Goal: Communication & Community: Answer question/provide support

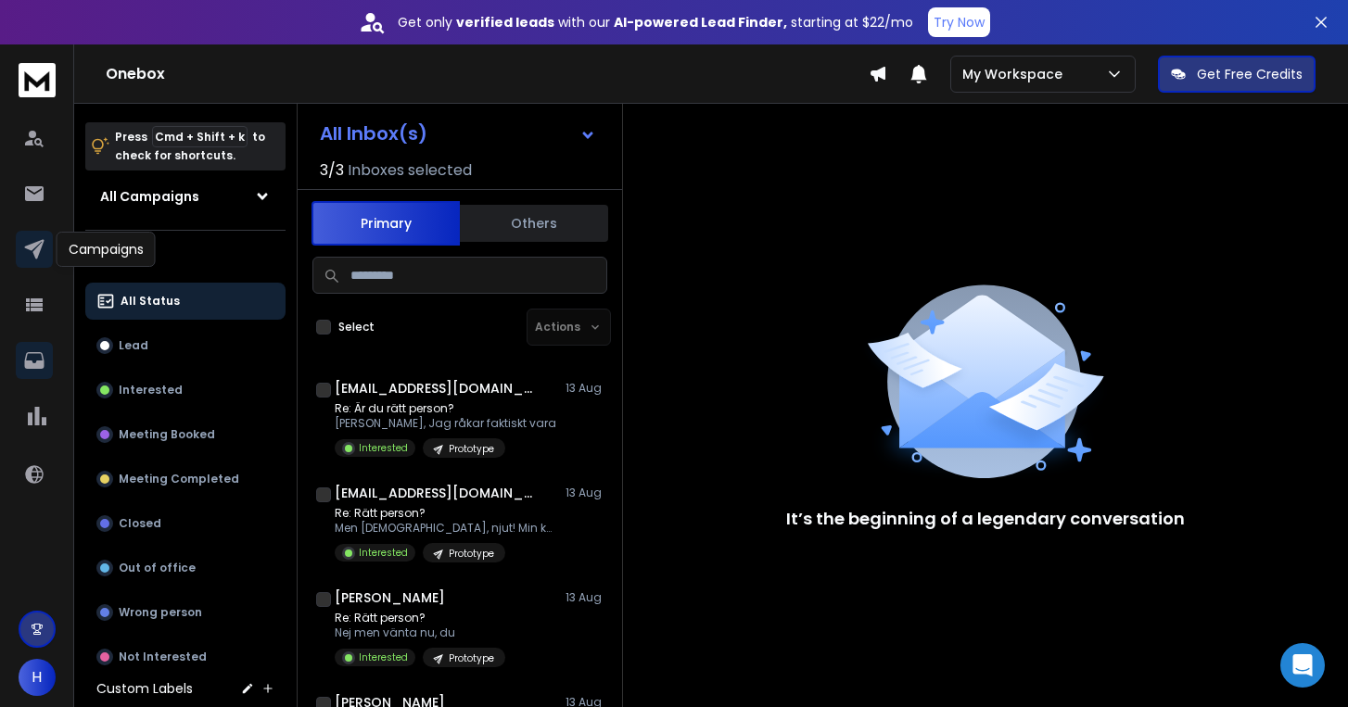
click at [36, 246] on icon at bounding box center [33, 248] width 19 height 19
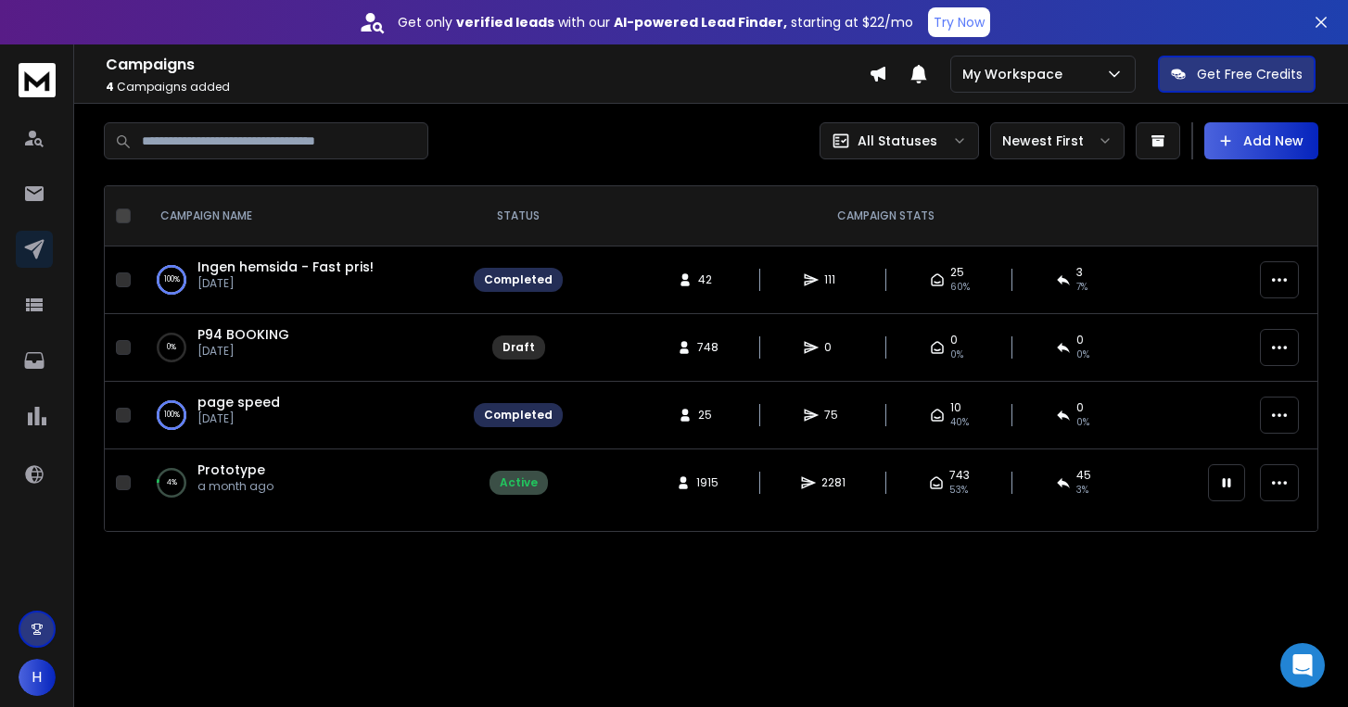
click at [272, 473] on div "4 % Prototype a month ago" at bounding box center [300, 483] width 287 height 44
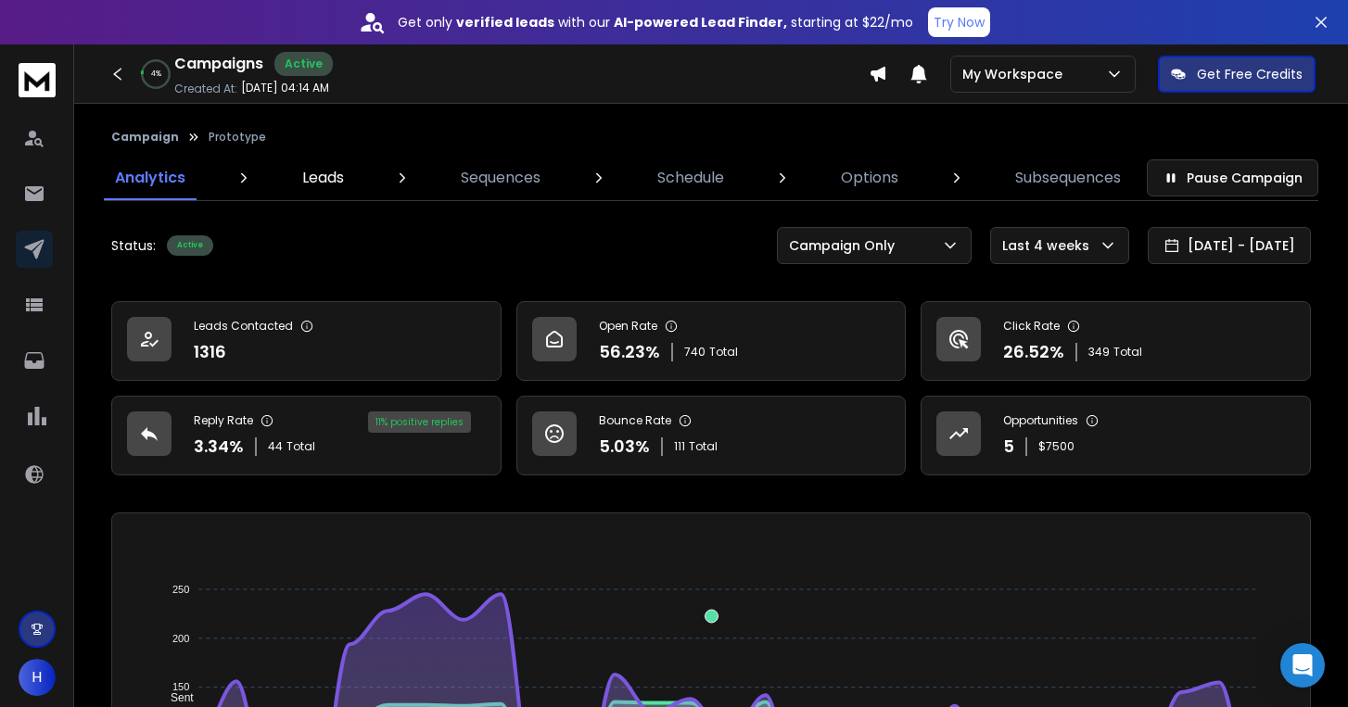
click at [342, 176] on p "Leads" at bounding box center [323, 178] width 42 height 22
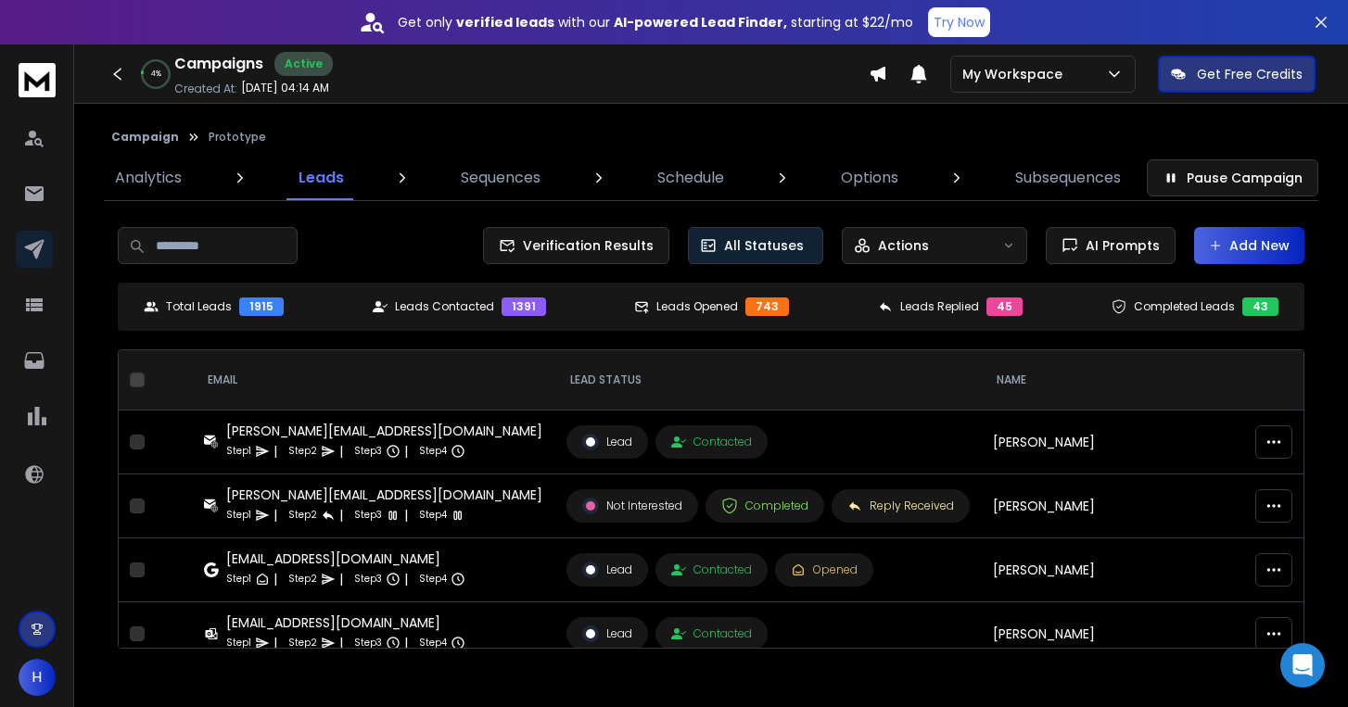
click at [800, 243] on p "All Statuses" at bounding box center [764, 245] width 80 height 19
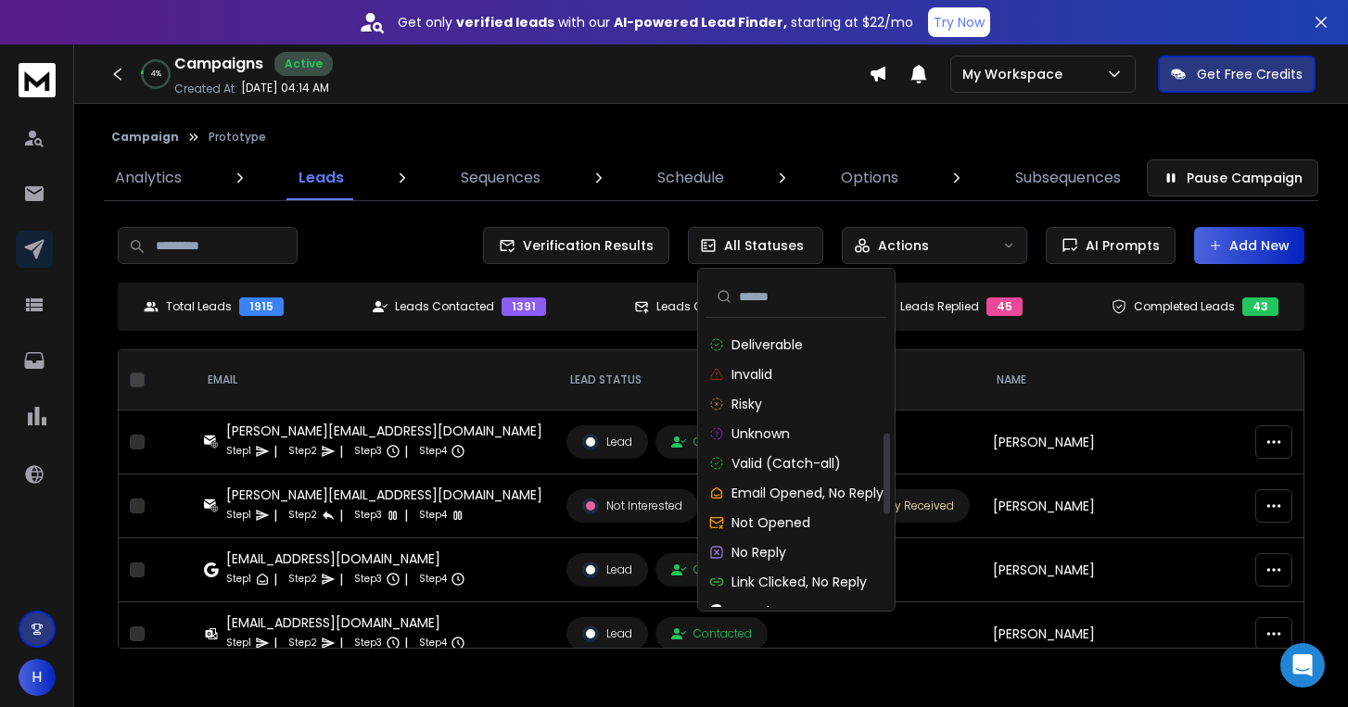
scroll to position [359, 0]
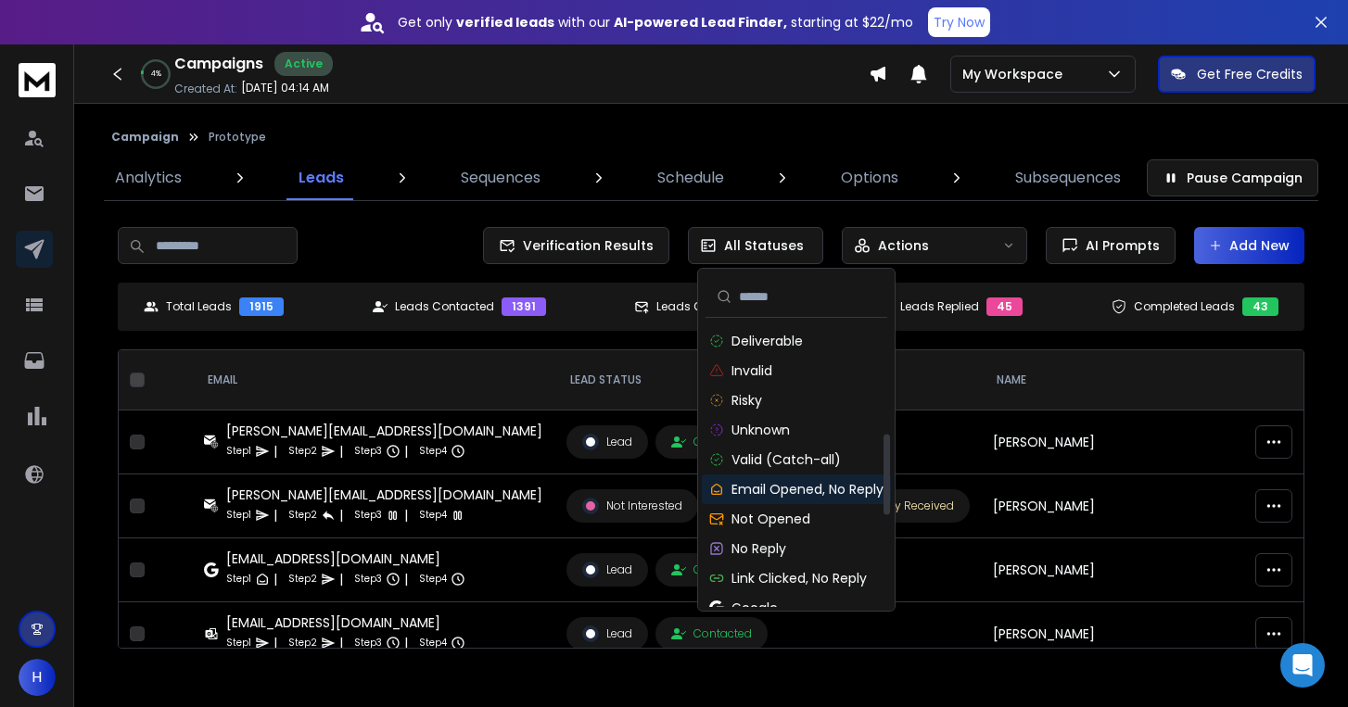
click at [795, 489] on p "Email Opened, No Reply" at bounding box center [807, 489] width 152 height 19
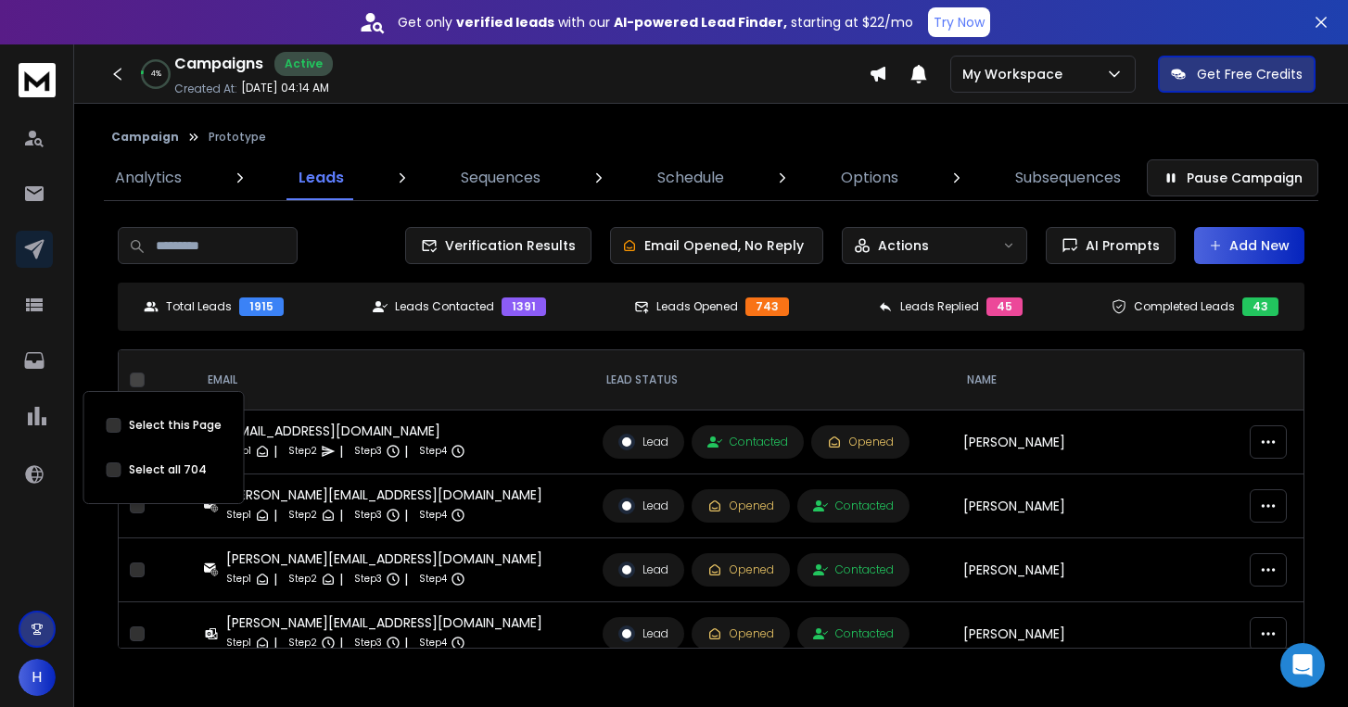
click at [110, 470] on button "Select this Page" at bounding box center [114, 470] width 15 height 15
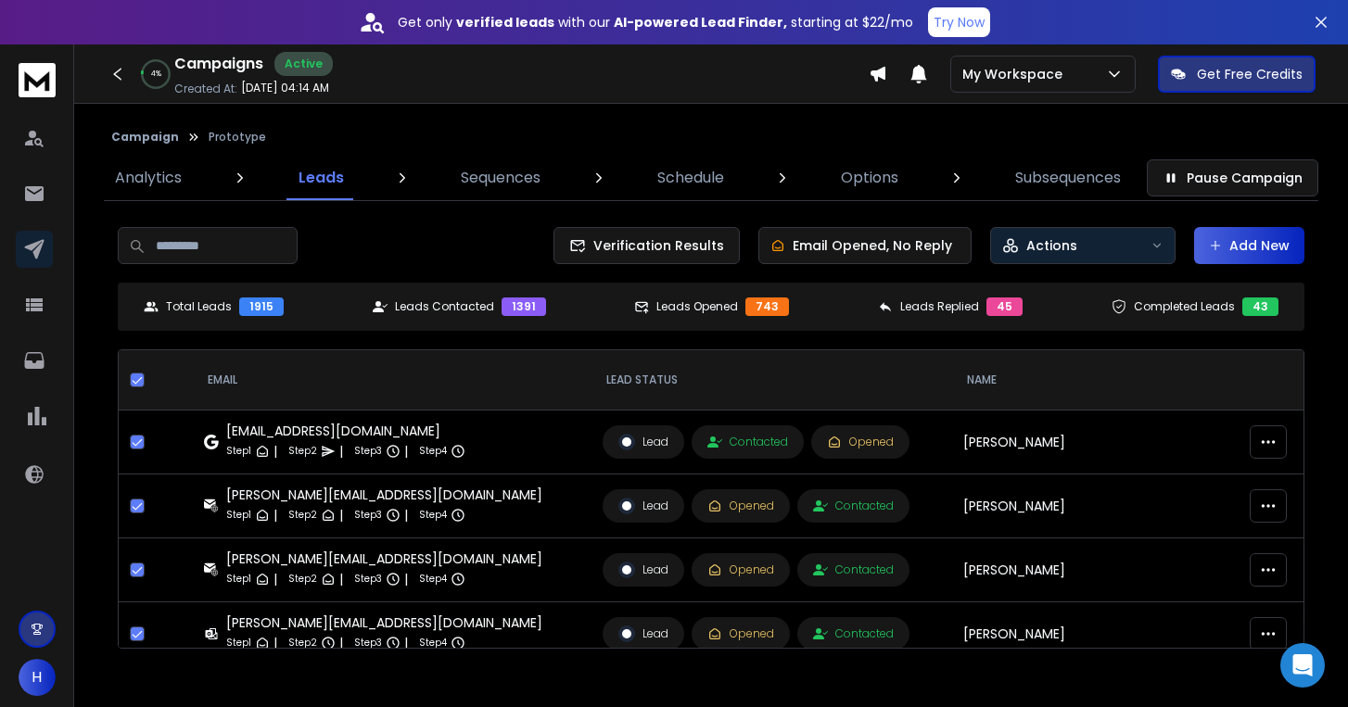
click at [1058, 240] on p "Actions" at bounding box center [1051, 245] width 51 height 19
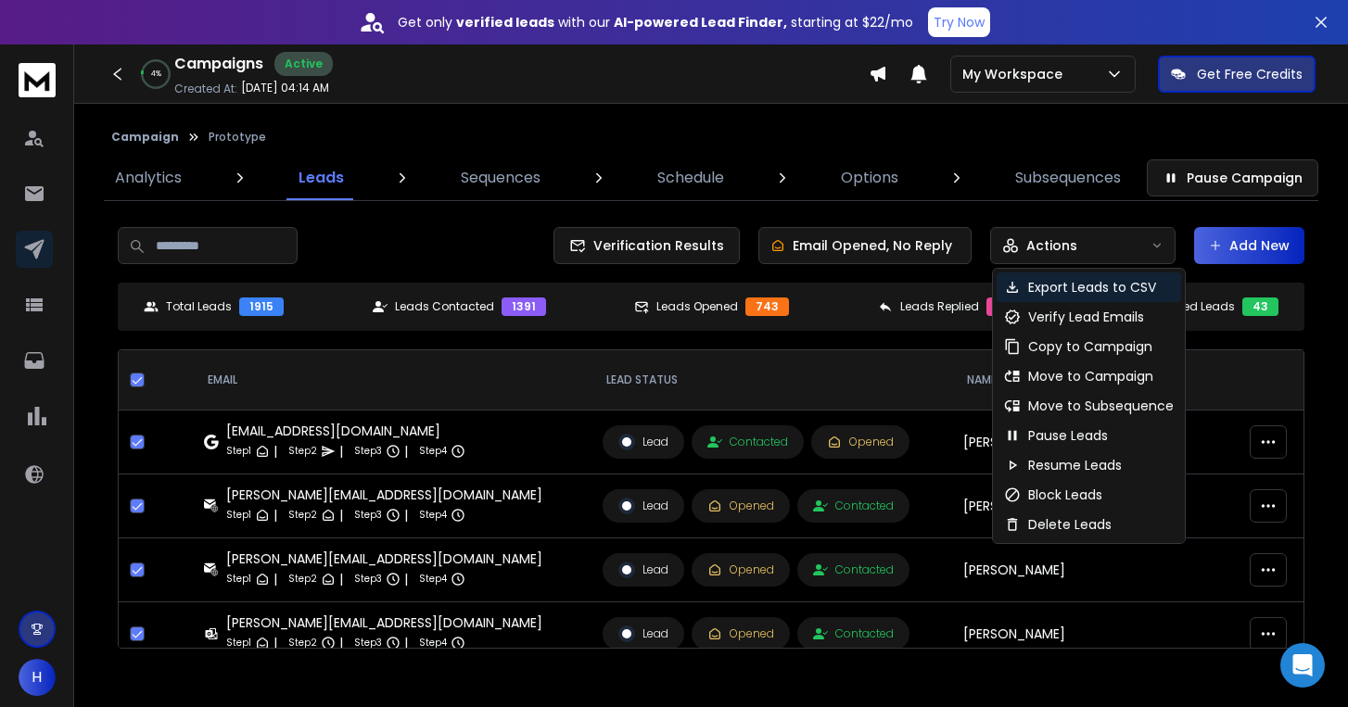
click at [1063, 284] on p "Export Leads to CSV" at bounding box center [1092, 287] width 128 height 19
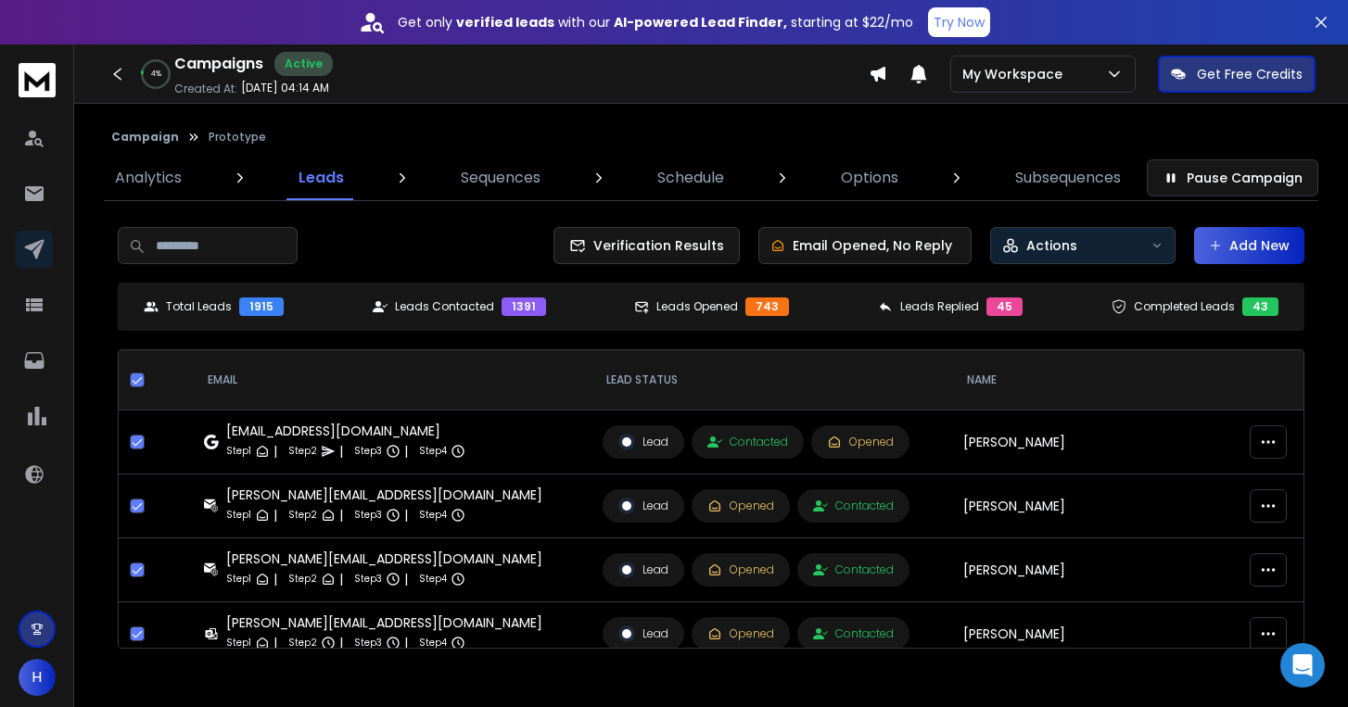
click at [1121, 249] on div "Actions" at bounding box center [1072, 245] width 141 height 19
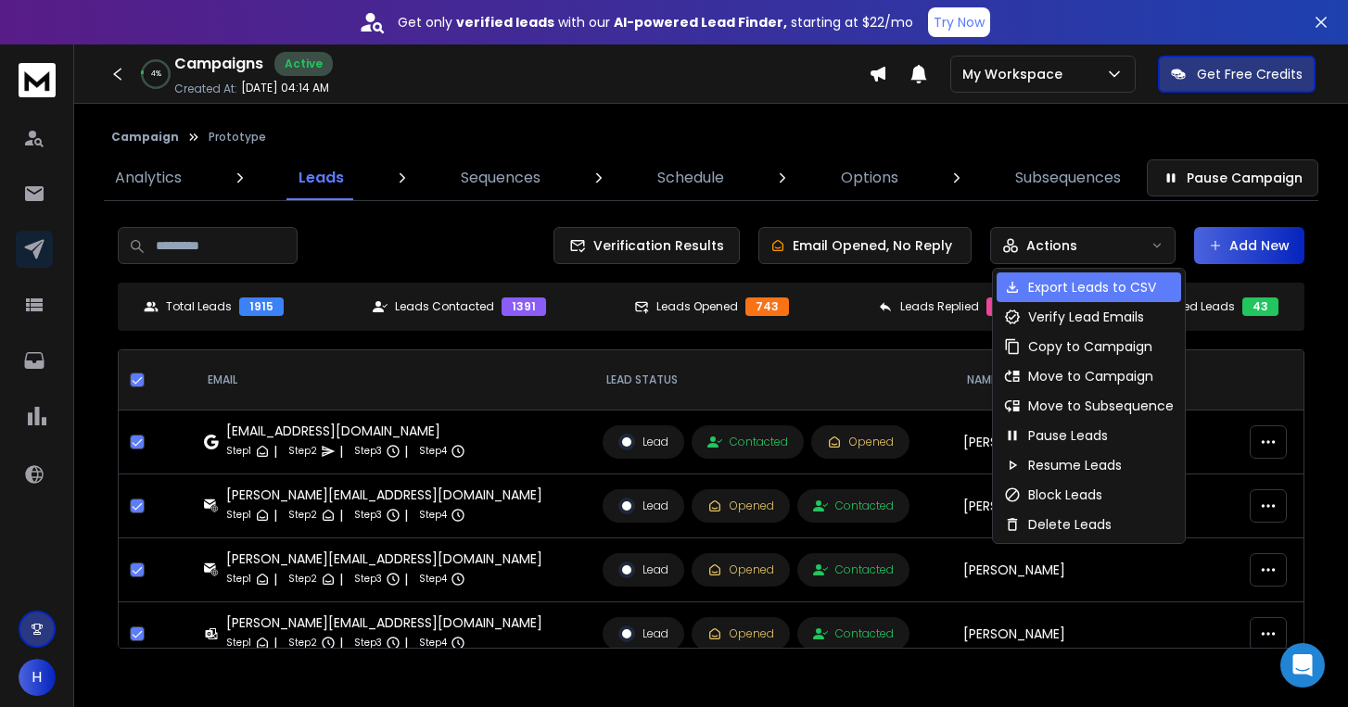
click at [1100, 290] on p "Export Leads to CSV" at bounding box center [1092, 287] width 128 height 19
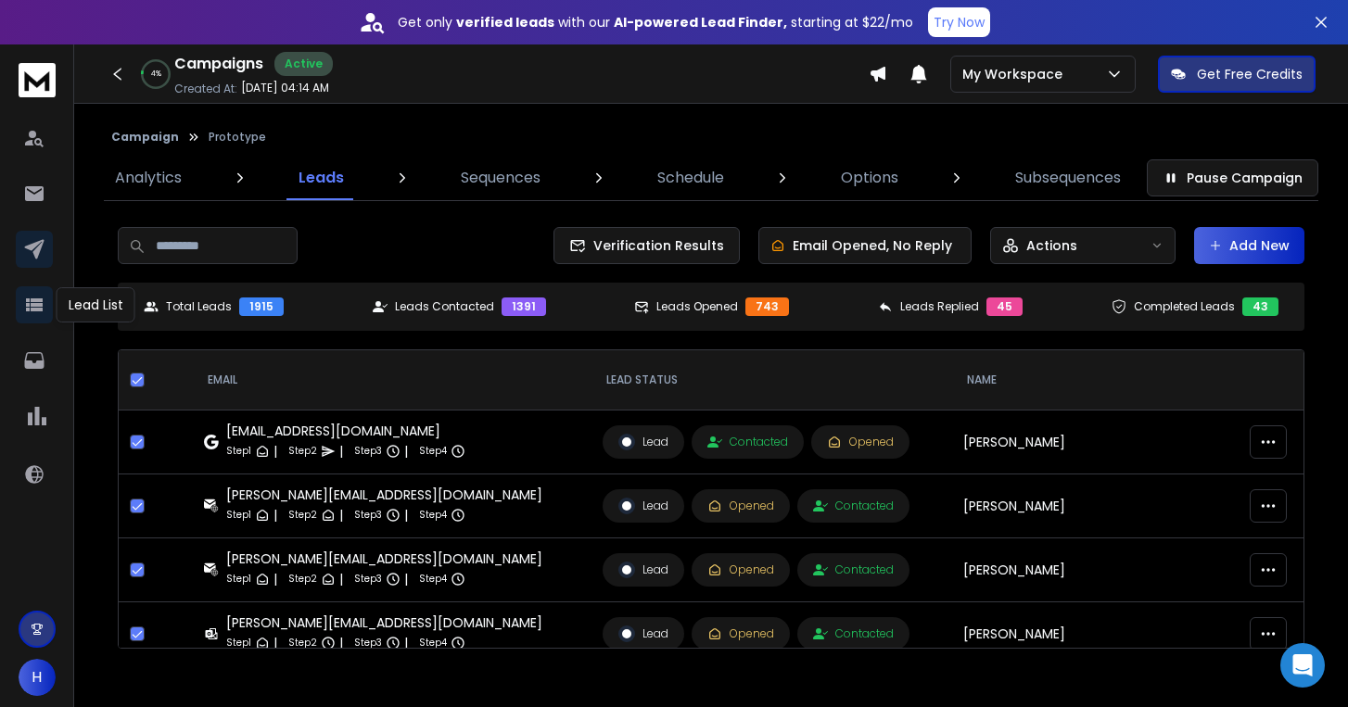
click at [38, 316] on link at bounding box center [34, 304] width 37 height 37
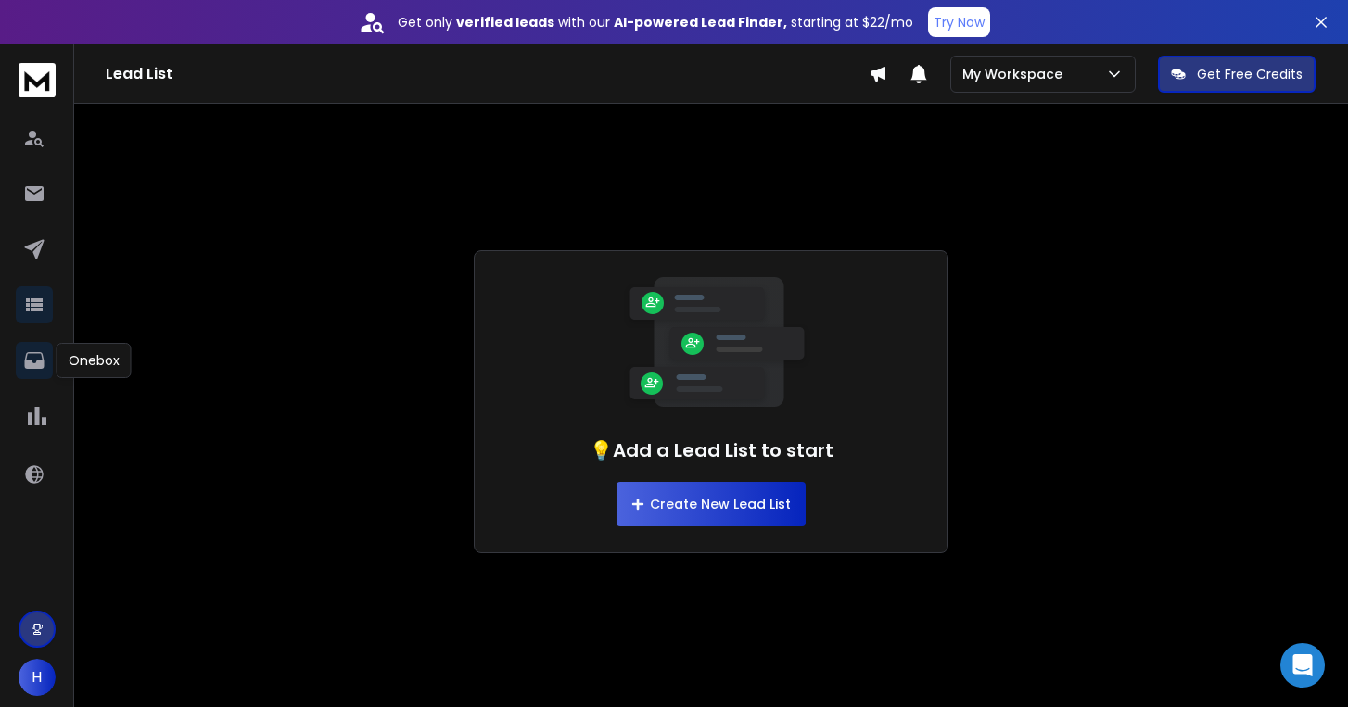
click at [42, 361] on icon at bounding box center [33, 360] width 19 height 17
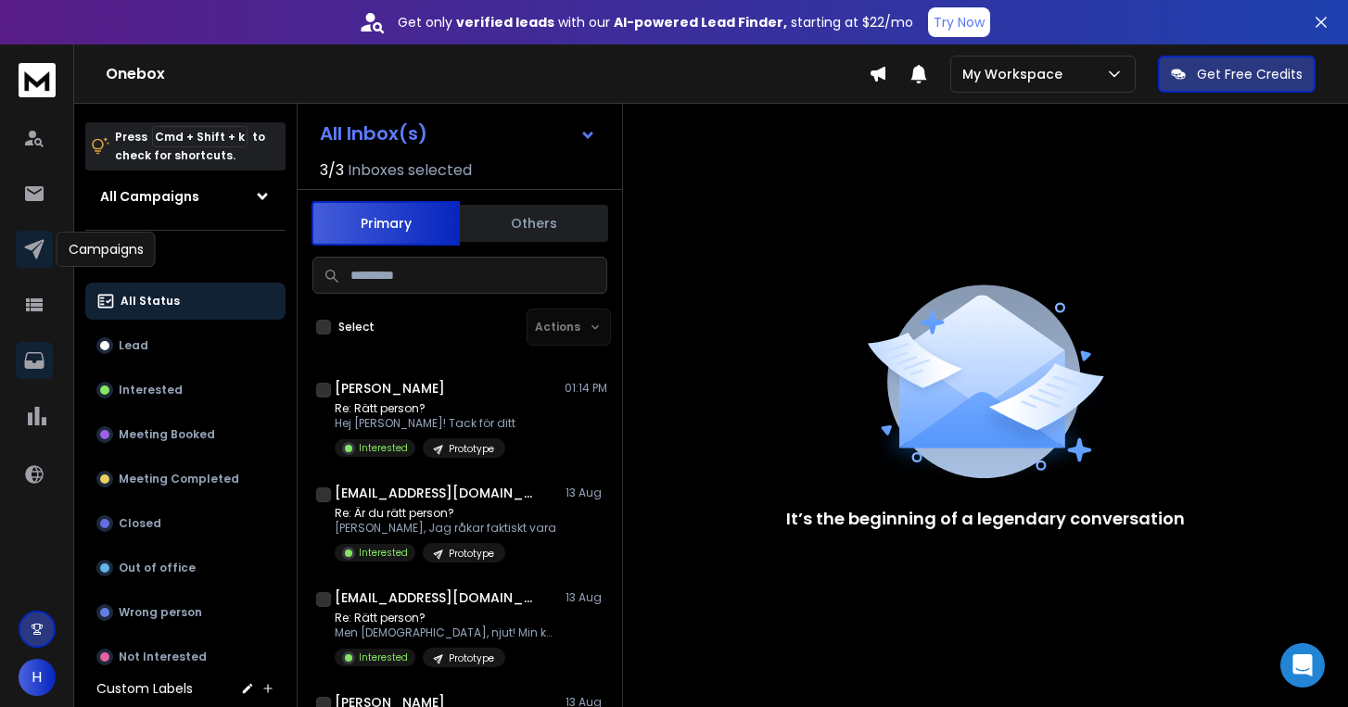
click at [42, 258] on icon at bounding box center [34, 249] width 22 height 22
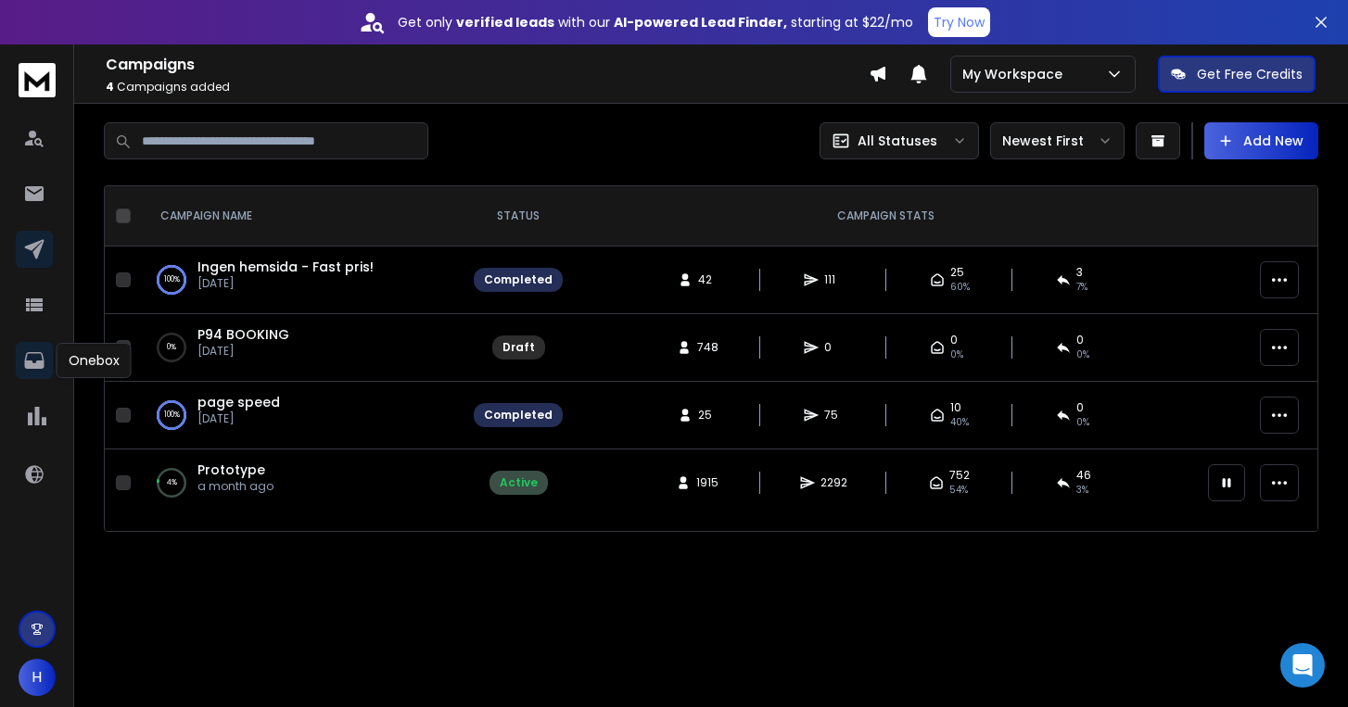
click at [29, 361] on icon at bounding box center [33, 360] width 19 height 17
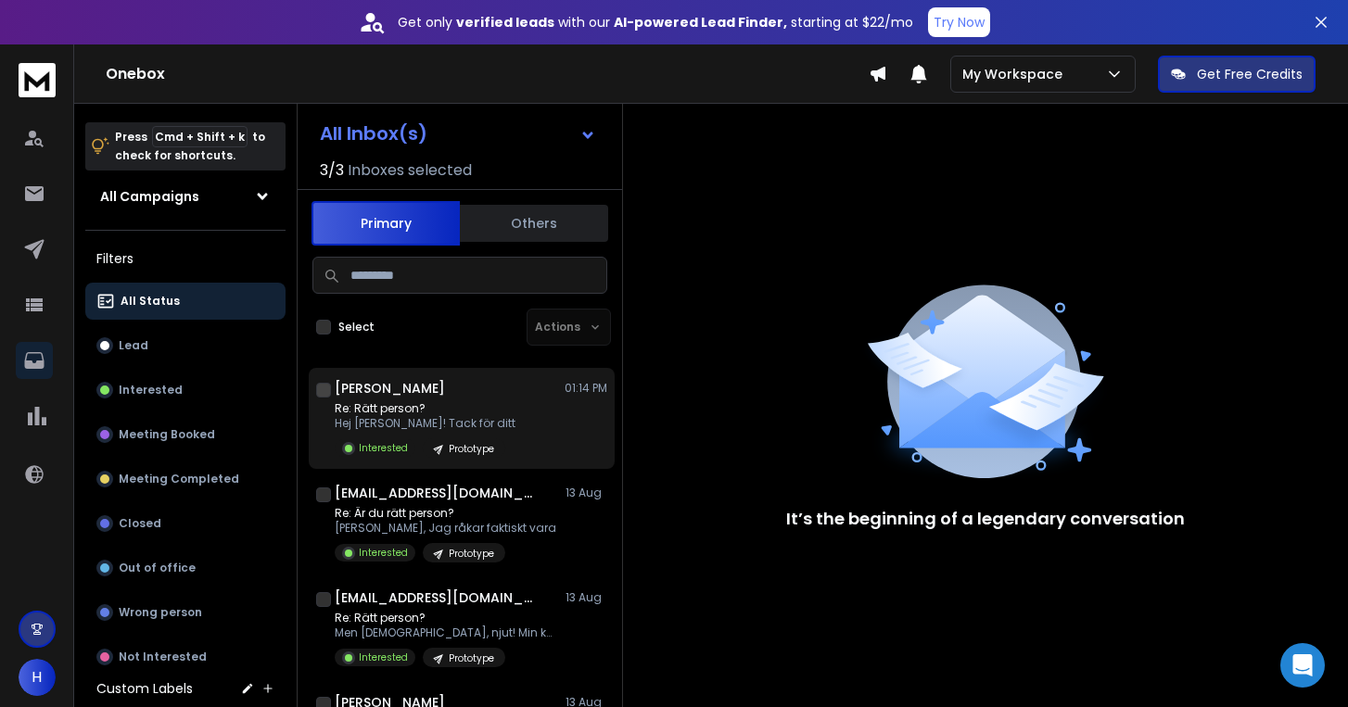
click at [456, 415] on p "Re: Rätt person?" at bounding box center [425, 408] width 181 height 15
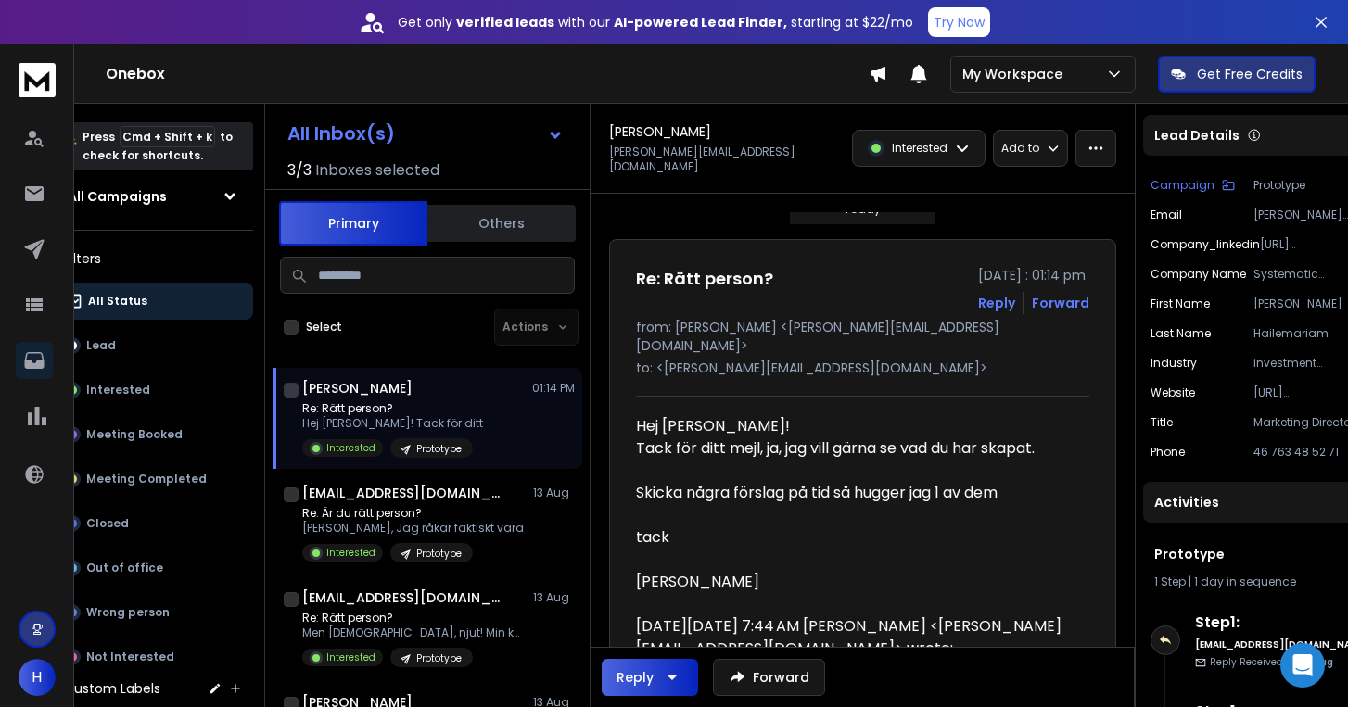
scroll to position [0, 68]
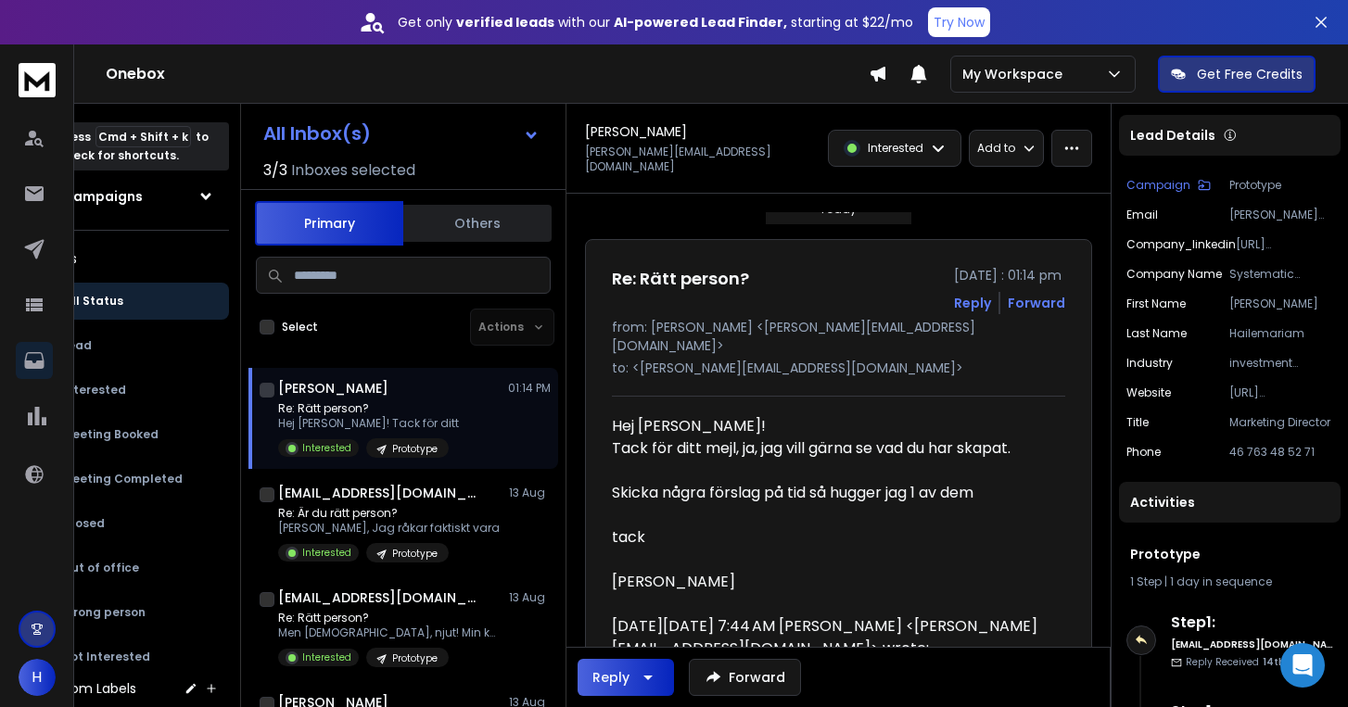
click at [1274, 393] on p "http://www.systematic-growth.com" at bounding box center [1281, 393] width 104 height 15
click at [1269, 388] on p "http://www.systematic-growth.com" at bounding box center [1281, 393] width 104 height 15
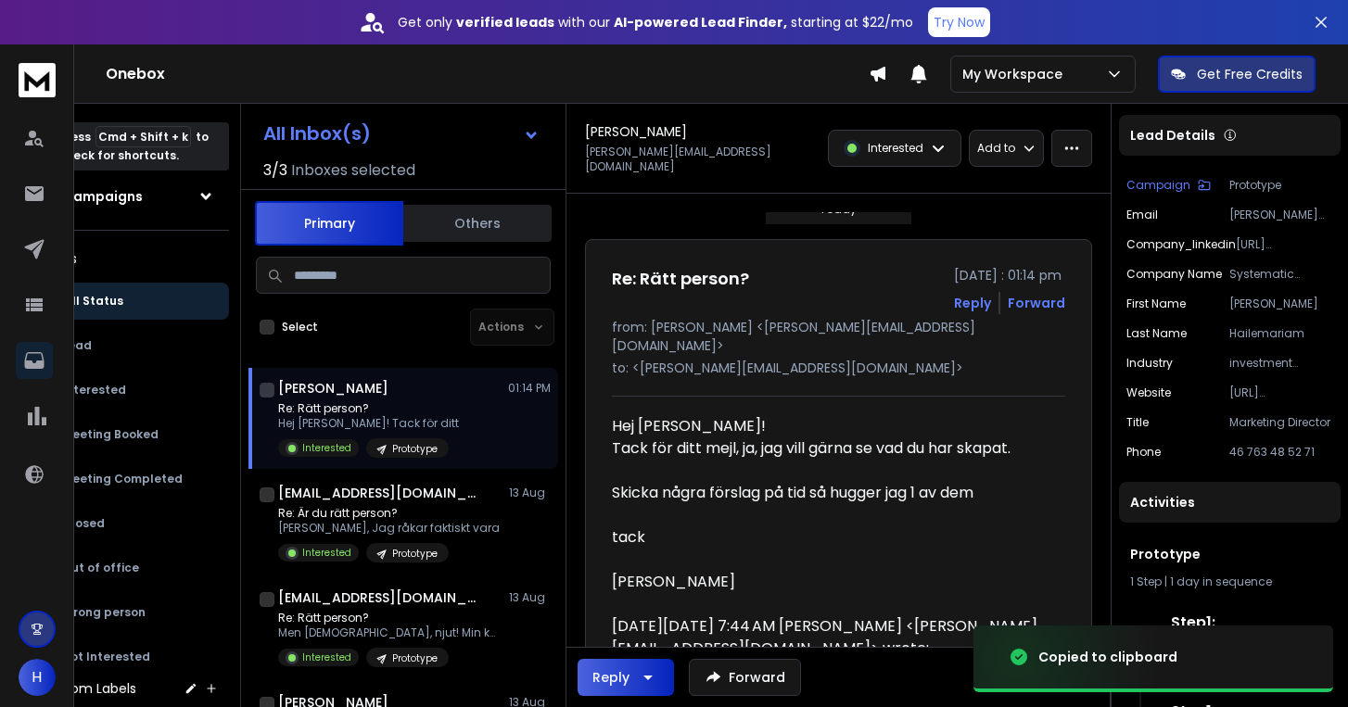
click at [592, 674] on div "Reply" at bounding box center [610, 677] width 37 height 19
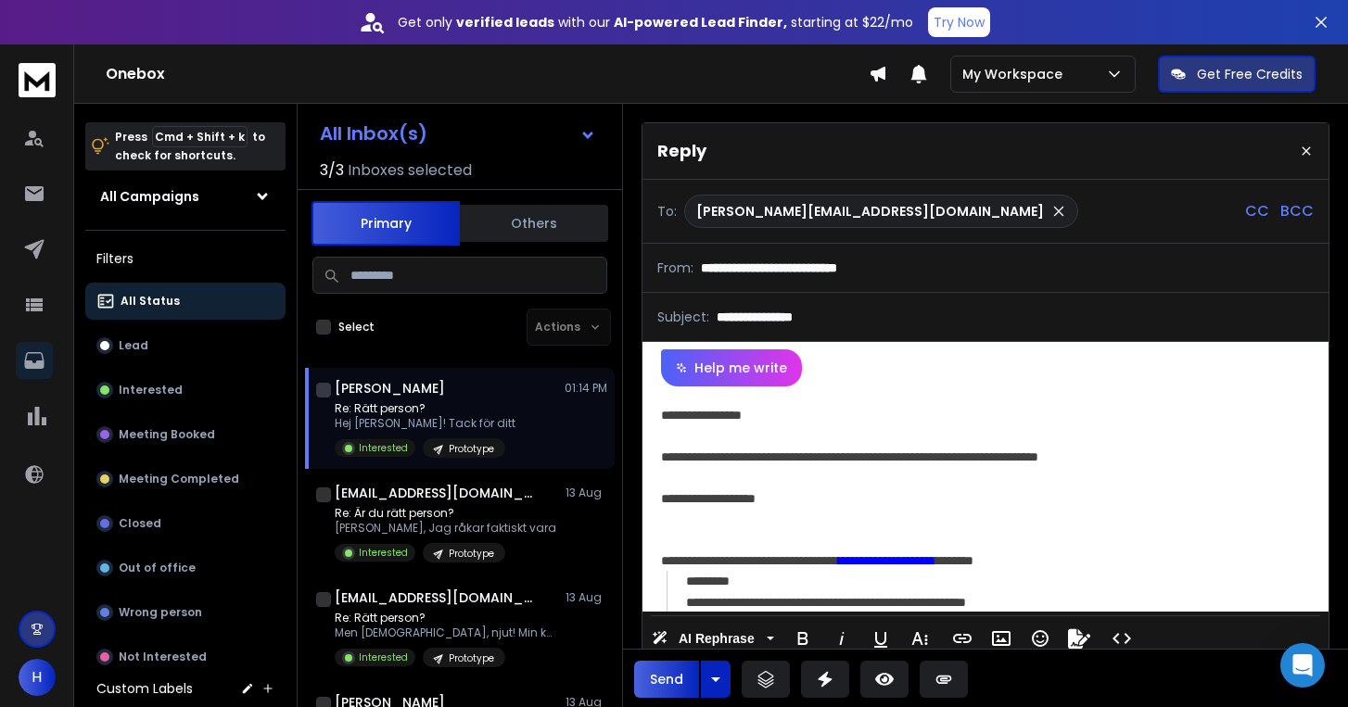
click at [665, 669] on button "Send" at bounding box center [666, 679] width 65 height 37
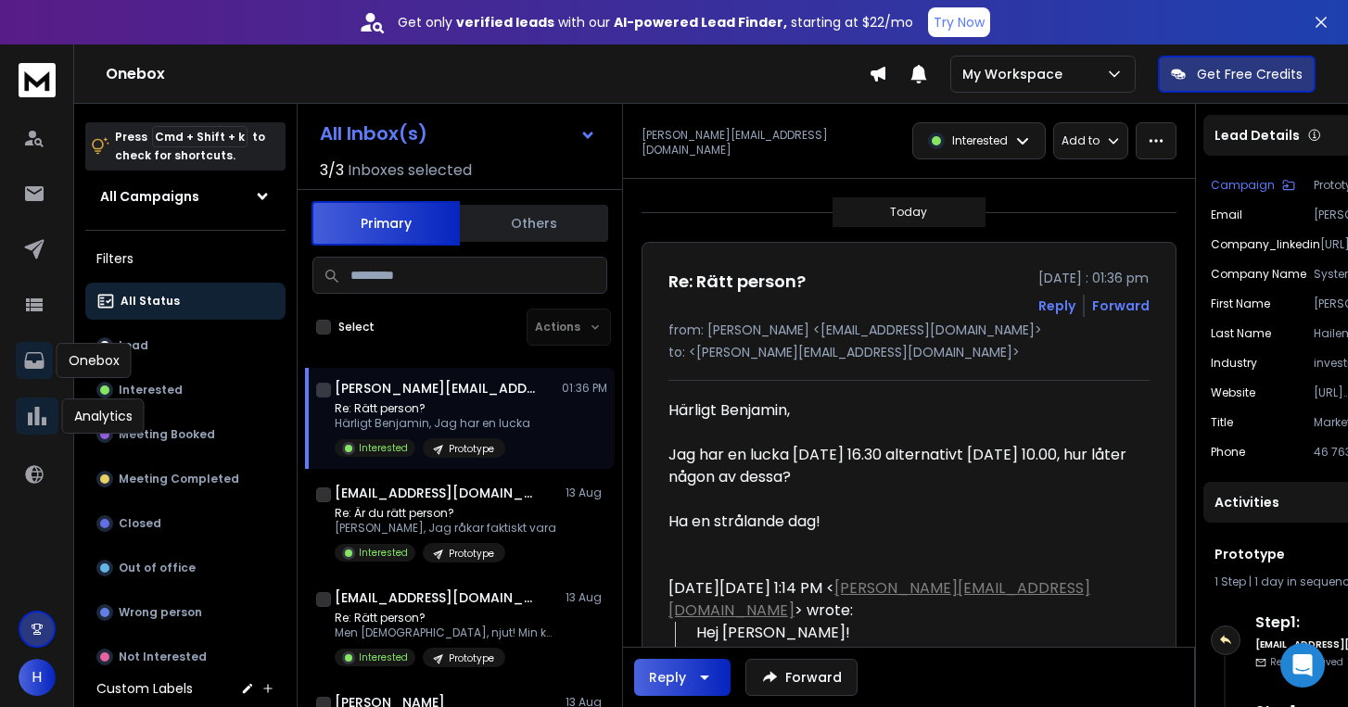
click at [35, 408] on icon at bounding box center [37, 416] width 19 height 19
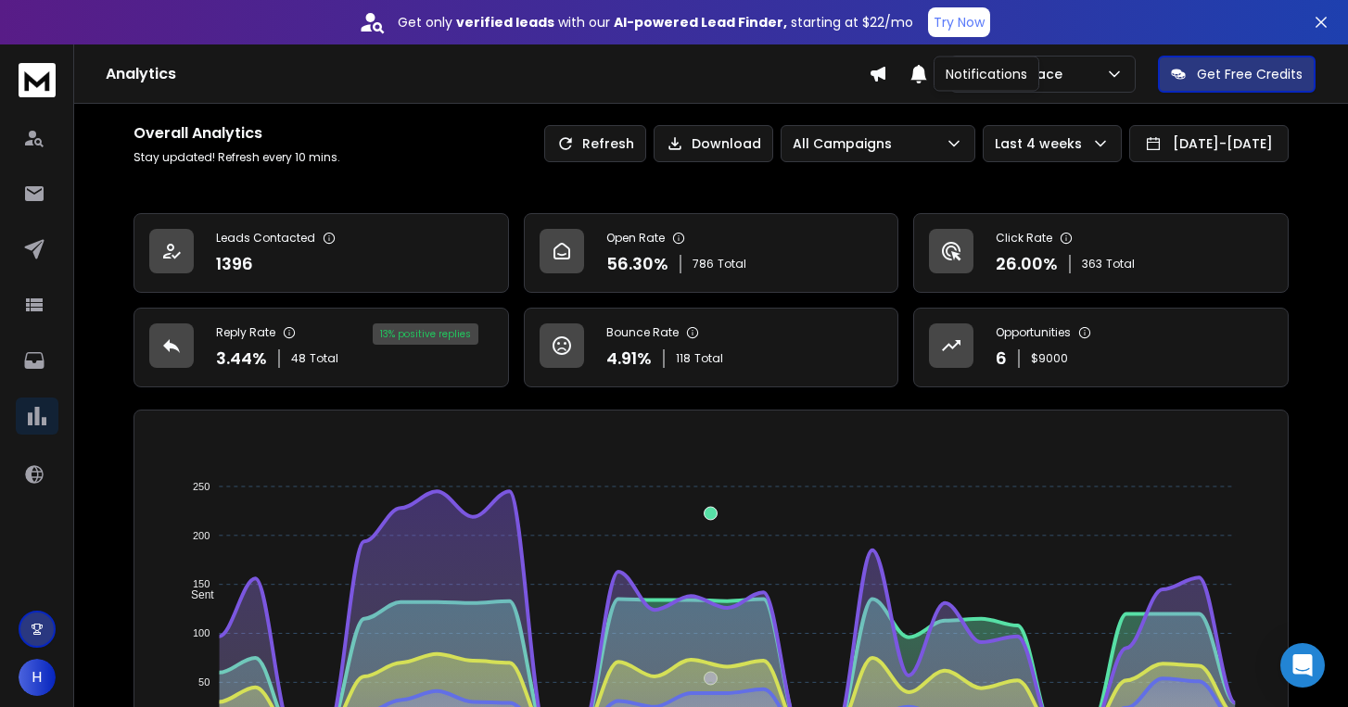
click at [924, 72] on icon at bounding box center [918, 73] width 17 height 19
click at [31, 429] on icon at bounding box center [37, 416] width 28 height 28
click at [36, 343] on link at bounding box center [34, 360] width 37 height 37
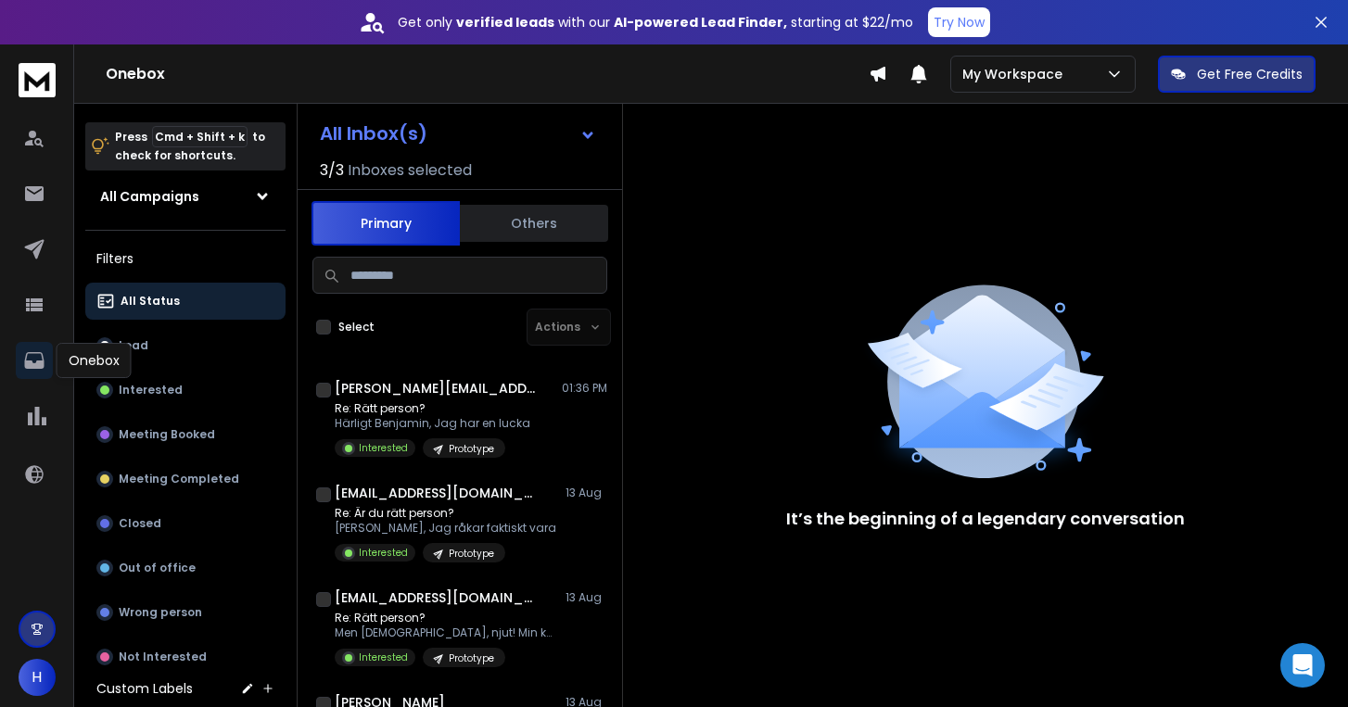
drag, startPoint x: 486, startPoint y: 83, endPoint x: 312, endPoint y: 71, distance: 173.7
click at [486, 83] on h1 "Onebox" at bounding box center [487, 74] width 763 height 22
click at [907, 76] on div "1 My Workspace Get Free Credits" at bounding box center [1091, 74] width 447 height 37
click at [916, 76] on icon at bounding box center [918, 73] width 17 height 19
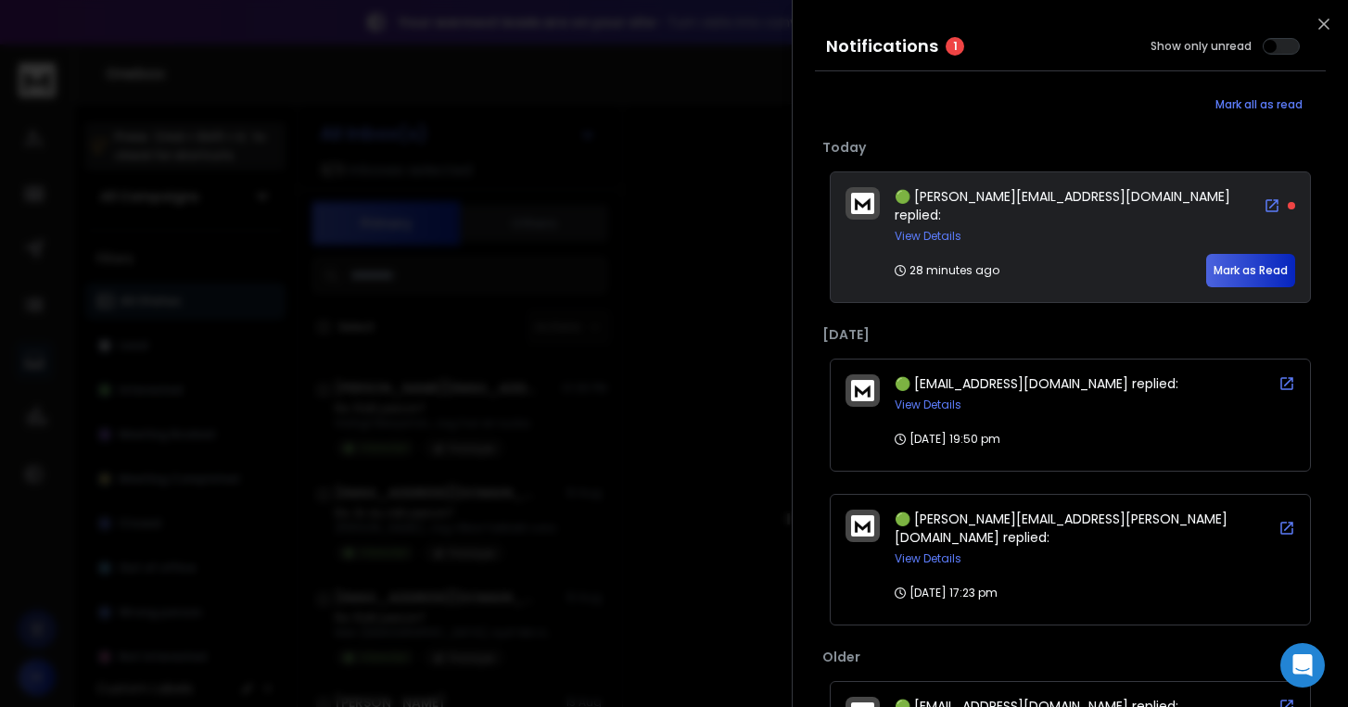
click at [1236, 256] on button "Mark as Read" at bounding box center [1250, 270] width 89 height 33
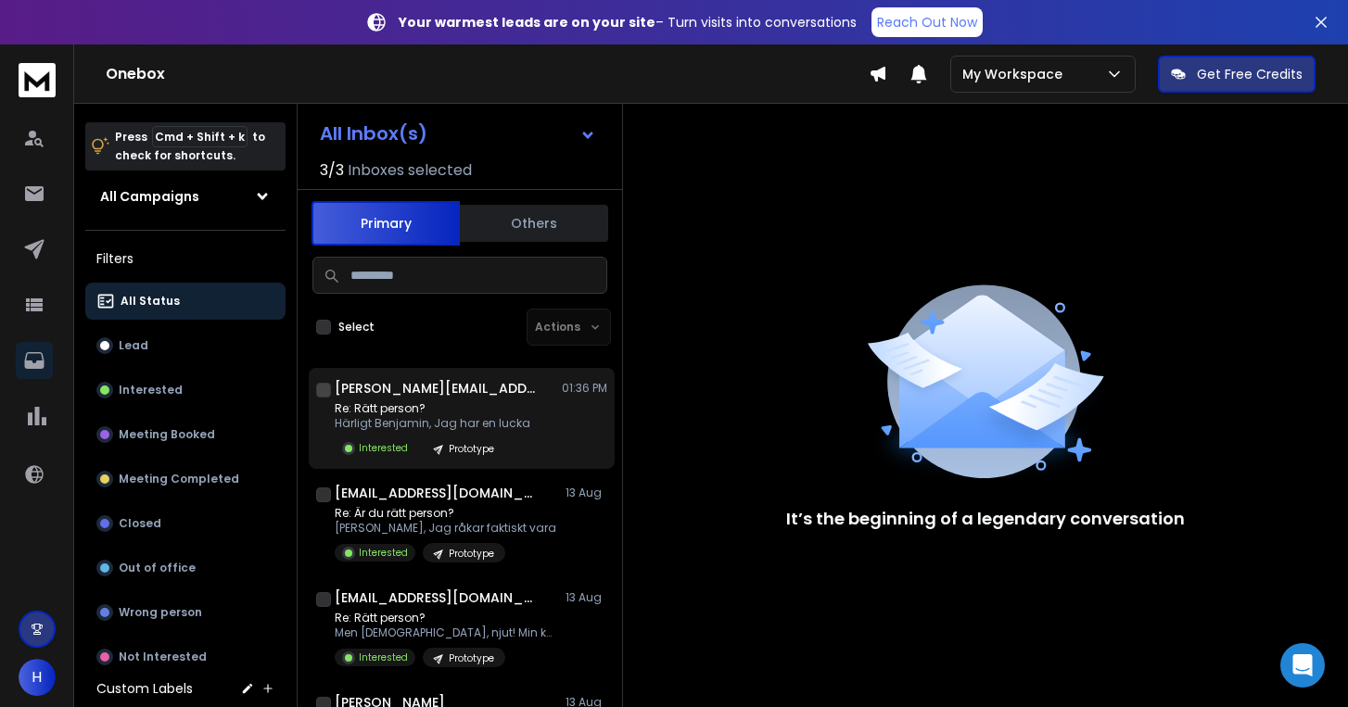
click at [469, 406] on p "Re: Rätt person?" at bounding box center [433, 408] width 196 height 15
click at [416, 389] on h1 "[PERSON_NAME][EMAIL_ADDRESS][DOMAIN_NAME]" at bounding box center [437, 388] width 204 height 19
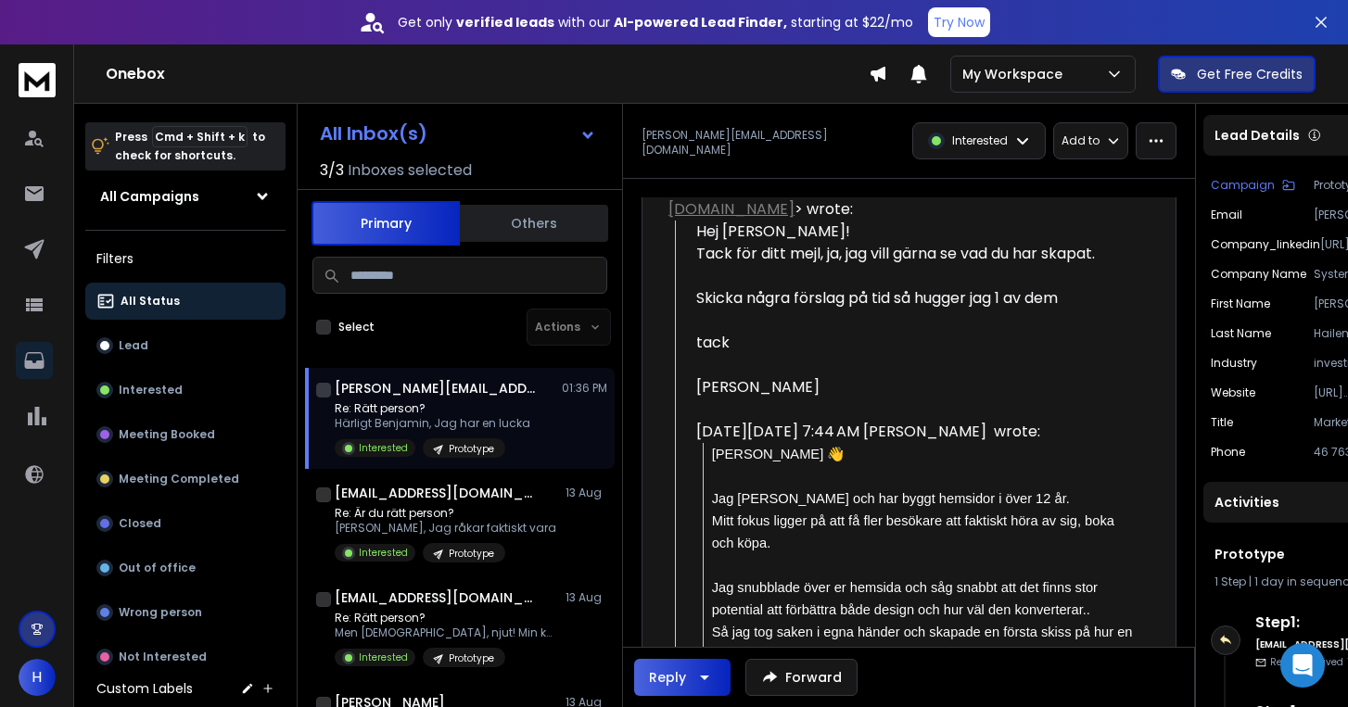
scroll to position [389, 0]
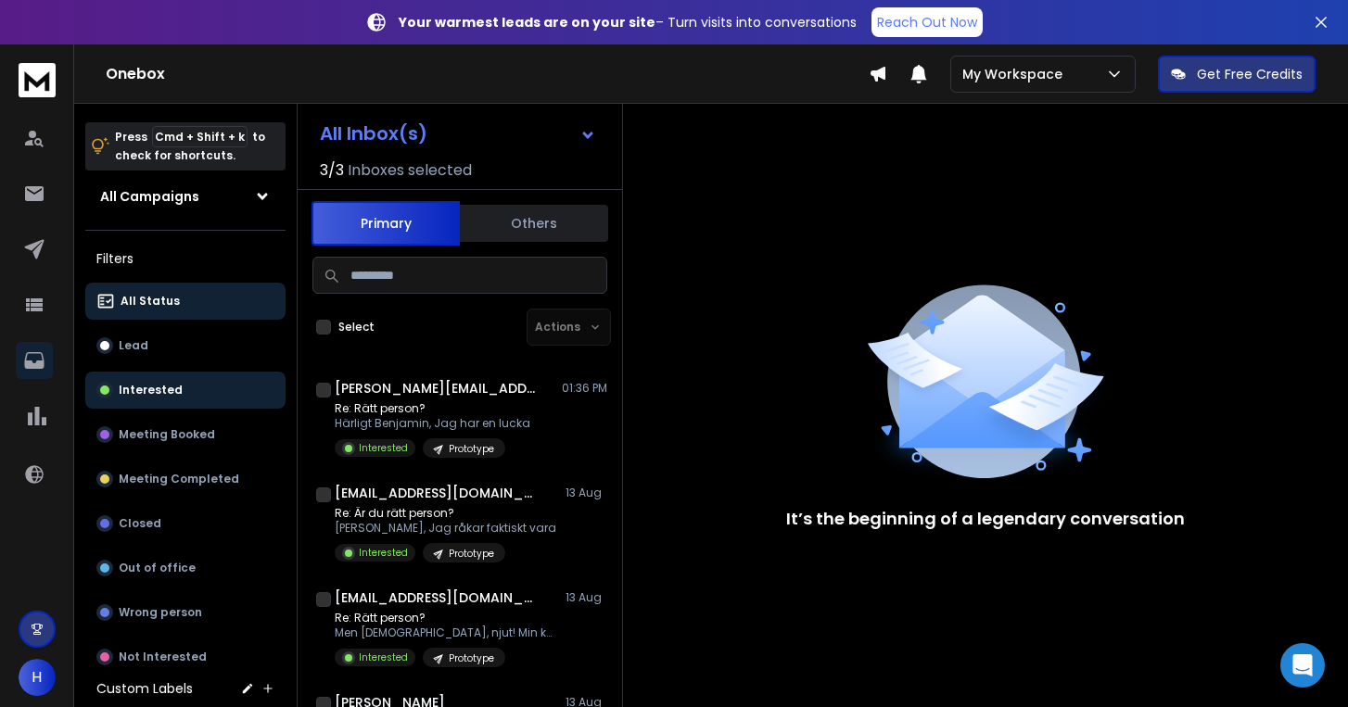
click at [194, 380] on button "Interested" at bounding box center [185, 390] width 200 height 37
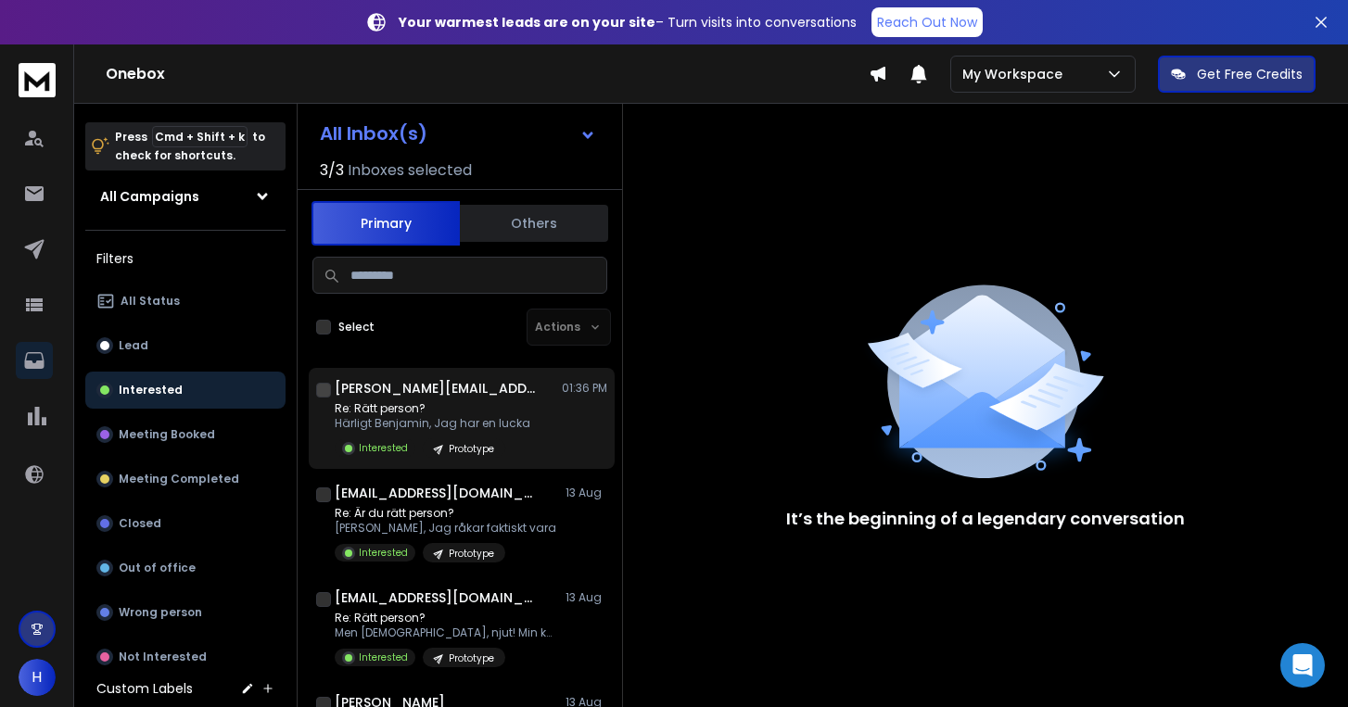
click at [446, 431] on div "Re: Rätt person? Härligt Benjamin, Jag har en lucka Interested Prototype" at bounding box center [433, 429] width 196 height 57
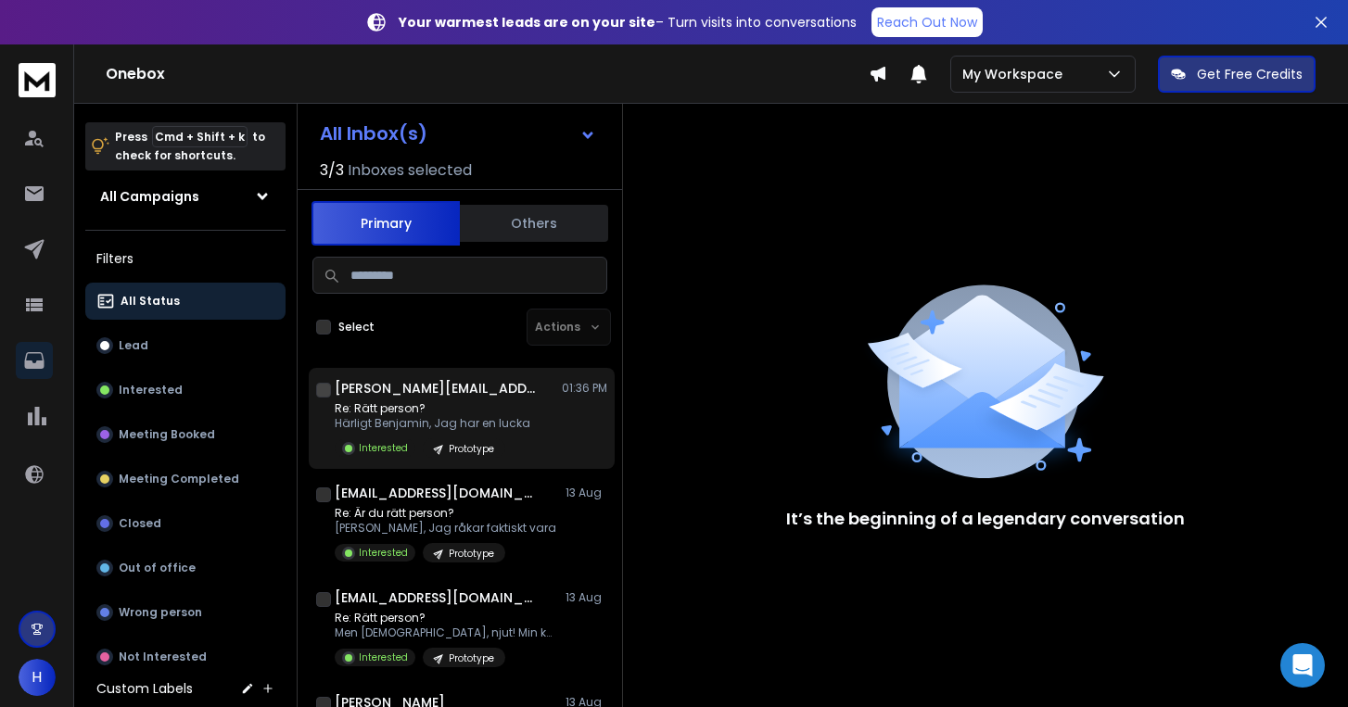
click at [500, 423] on p "Härligt Benjamin, Jag har en lucka" at bounding box center [433, 423] width 196 height 15
click at [426, 426] on p "Härligt Benjamin, Jag har en lucka" at bounding box center [433, 423] width 196 height 15
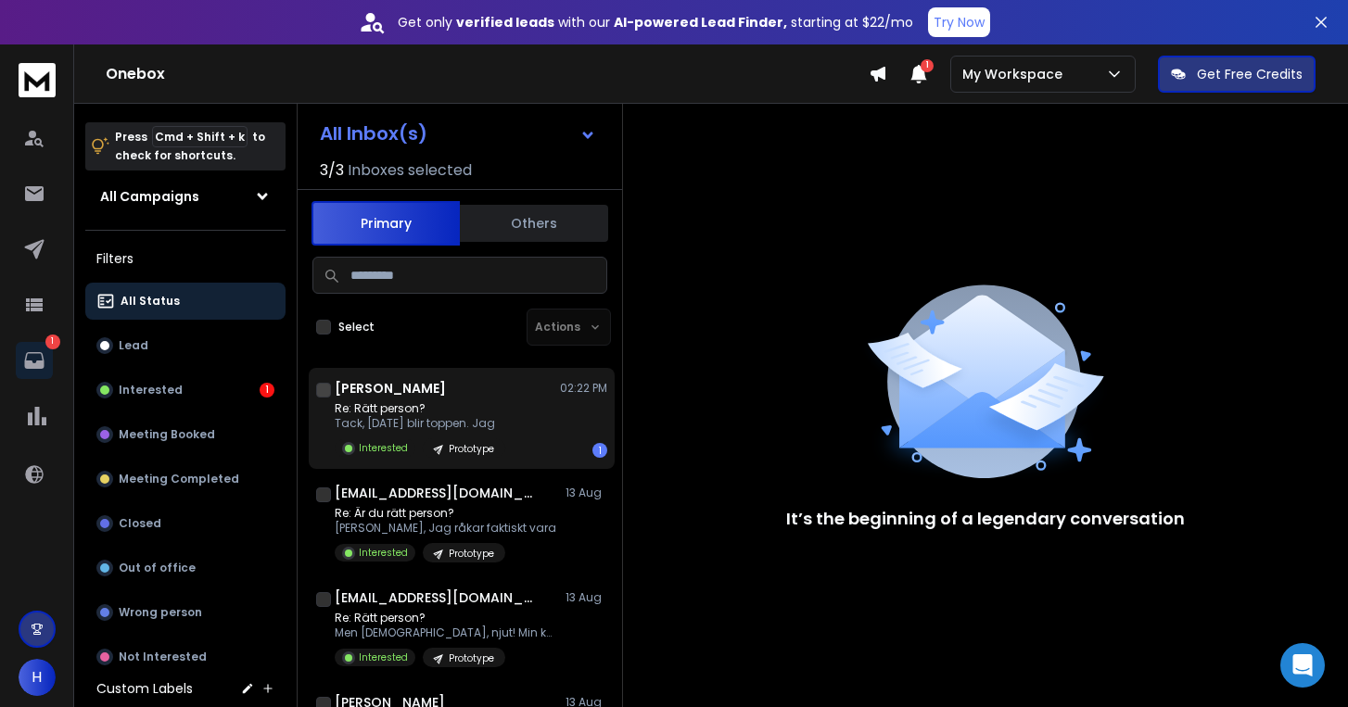
click at [507, 413] on div "Re: Rätt person? [PERSON_NAME], [DATE] blir toppen. Jag Interested Prototype 1" at bounding box center [471, 429] width 272 height 57
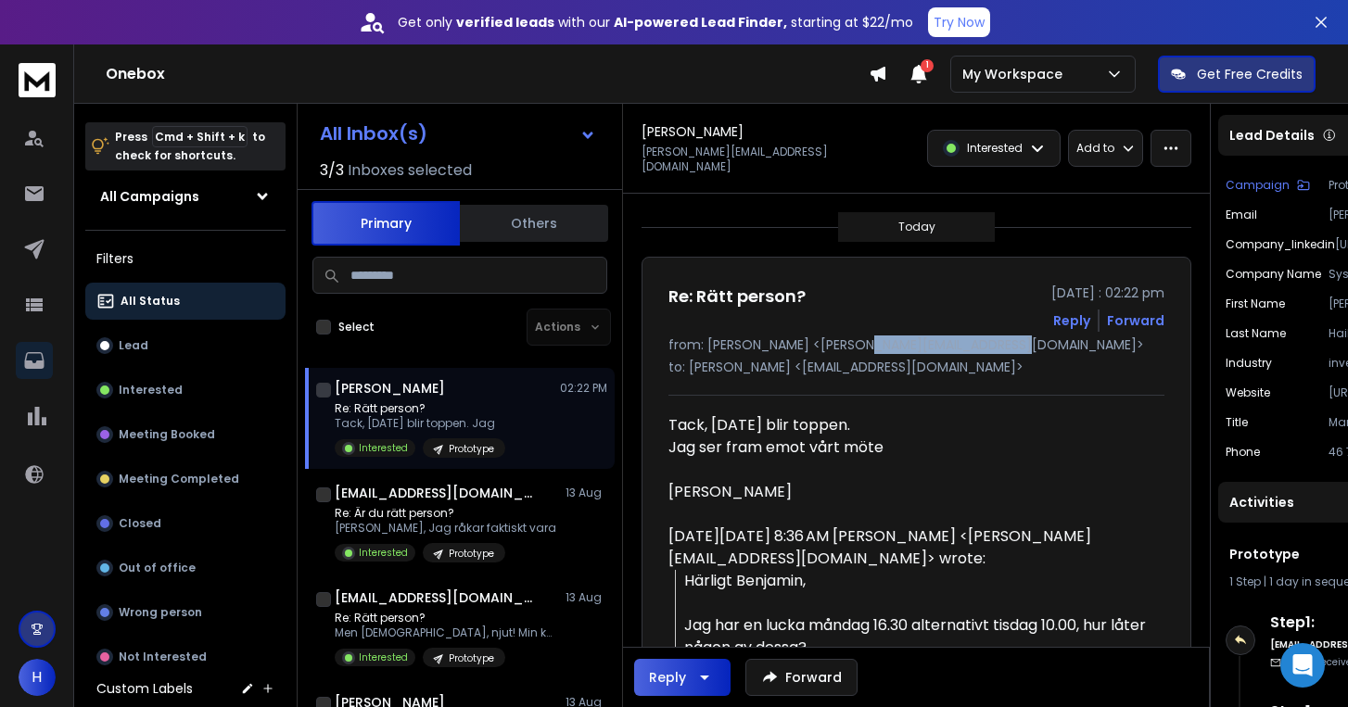
drag, startPoint x: 865, startPoint y: 337, endPoint x: 1028, endPoint y: 331, distance: 163.3
click at [1028, 336] on p "from: Benjamin Hailemariam <benjamin@sygrowth.com>" at bounding box center [916, 345] width 496 height 19
copy p "[PERSON_NAME][EMAIL_ADDRESS][DOMAIN_NAME]"
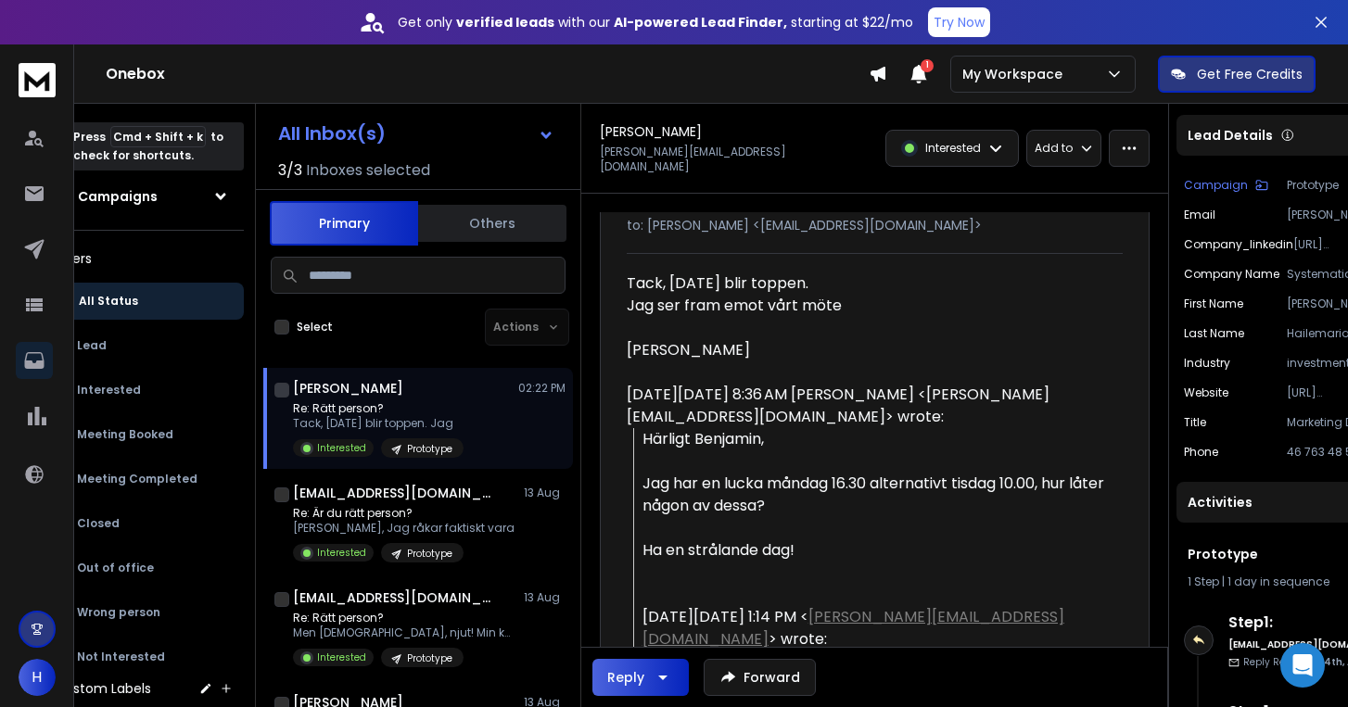
scroll to position [0, 110]
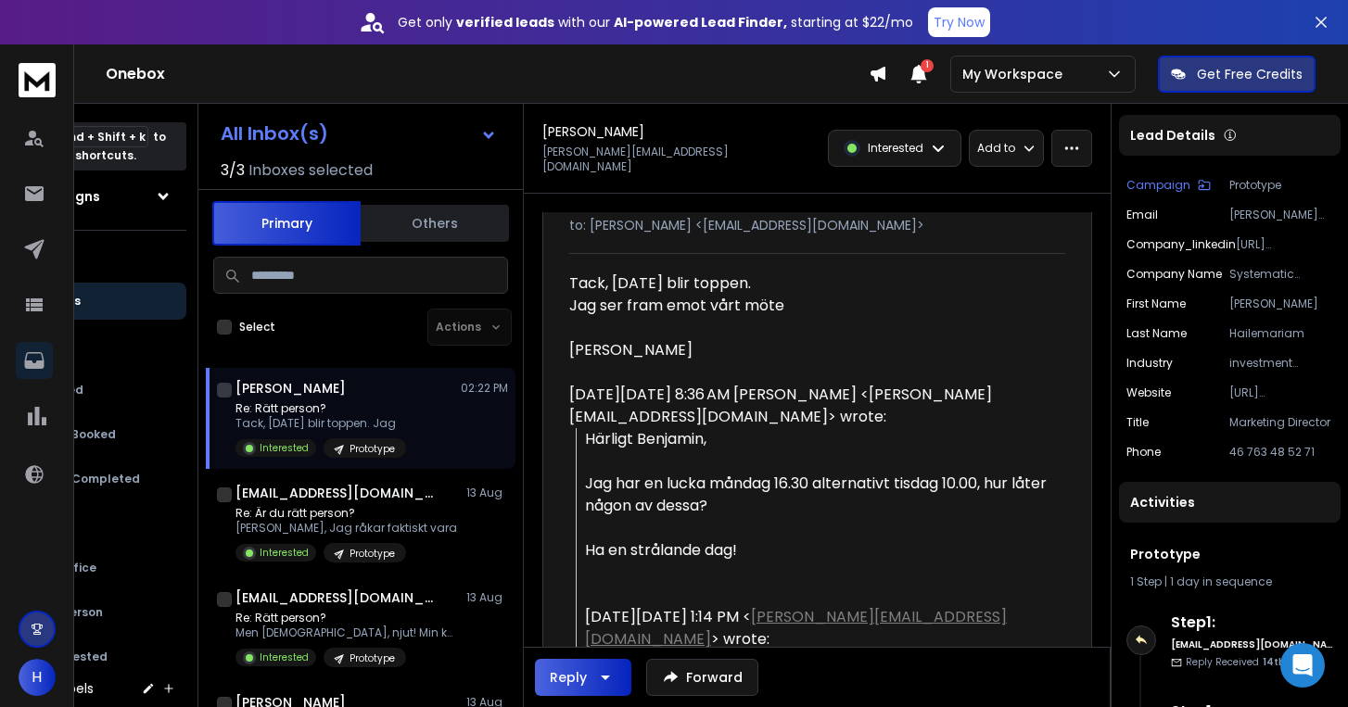
click at [1262, 337] on p "Hailemariam" at bounding box center [1281, 333] width 104 height 15
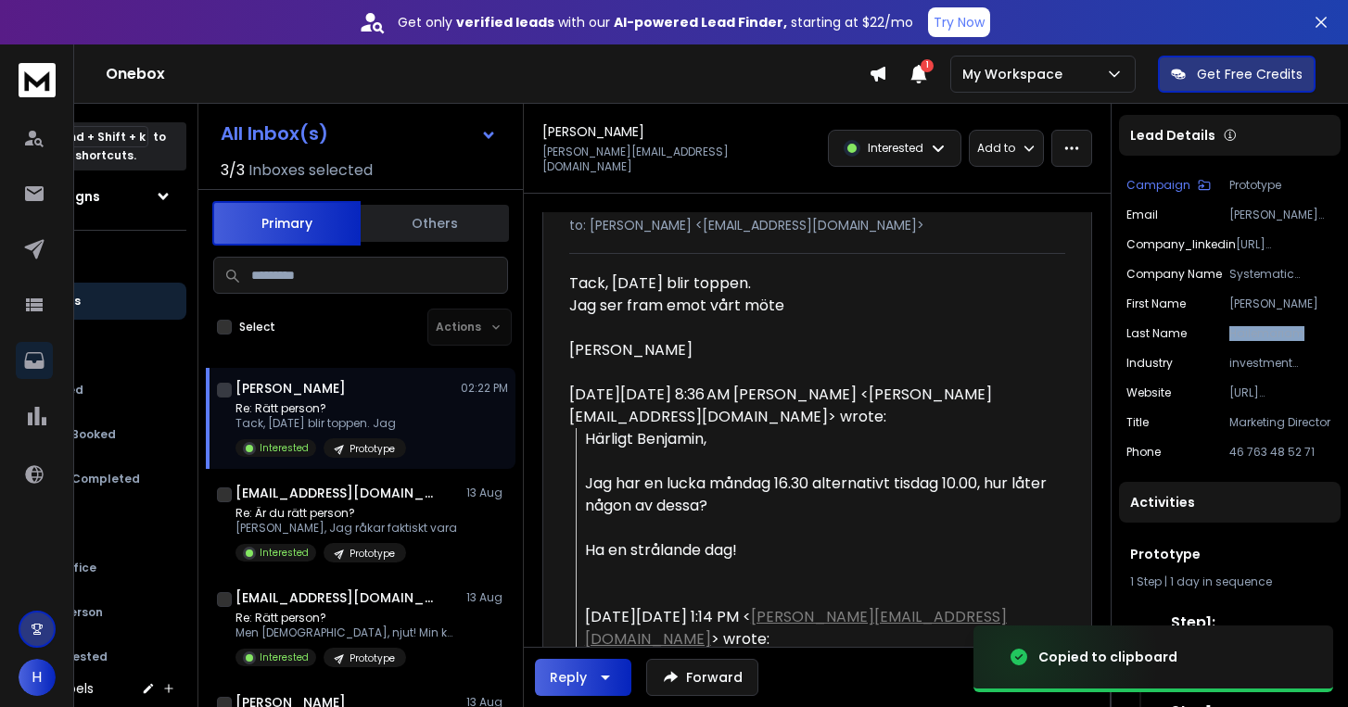
click at [1262, 337] on p "Hailemariam" at bounding box center [1281, 333] width 104 height 15
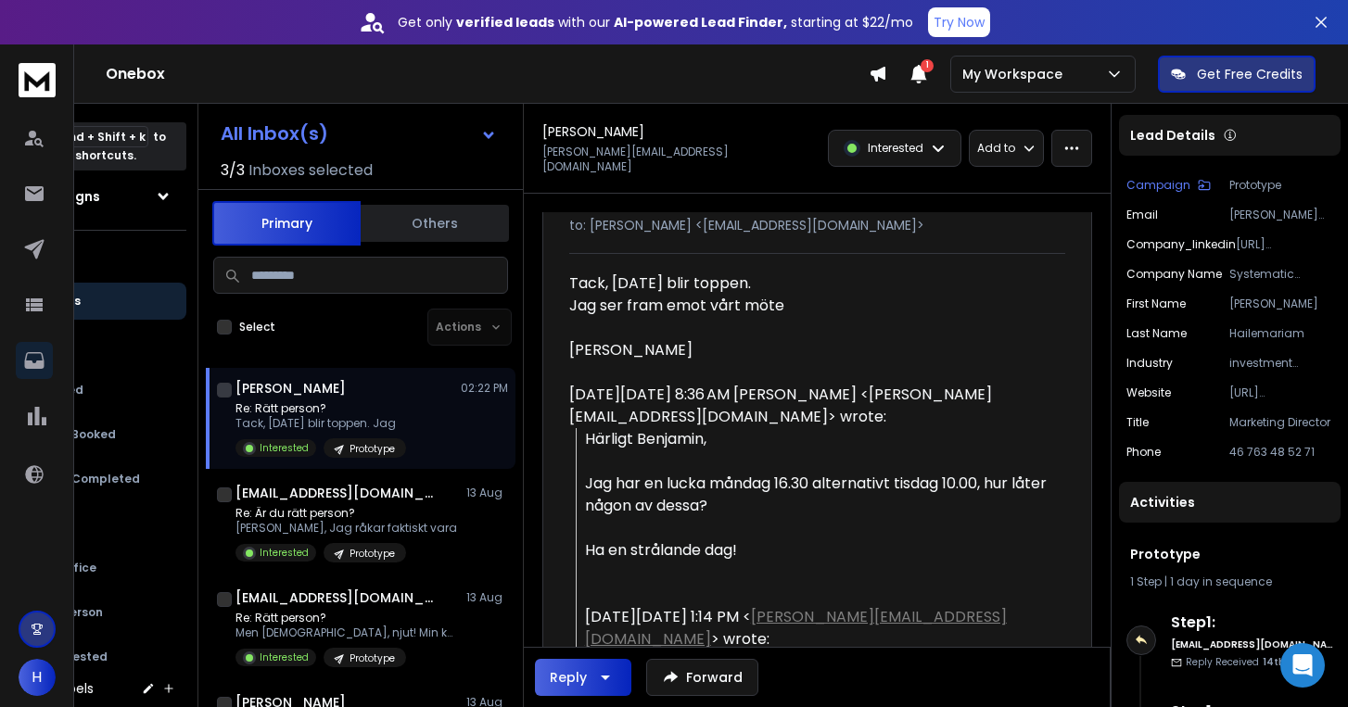
click at [1278, 273] on p "Systematic Growth" at bounding box center [1281, 274] width 104 height 15
click at [1292, 397] on p "[URL][DOMAIN_NAME]" at bounding box center [1281, 393] width 104 height 15
click at [535, 678] on button "Reply" at bounding box center [583, 677] width 96 height 37
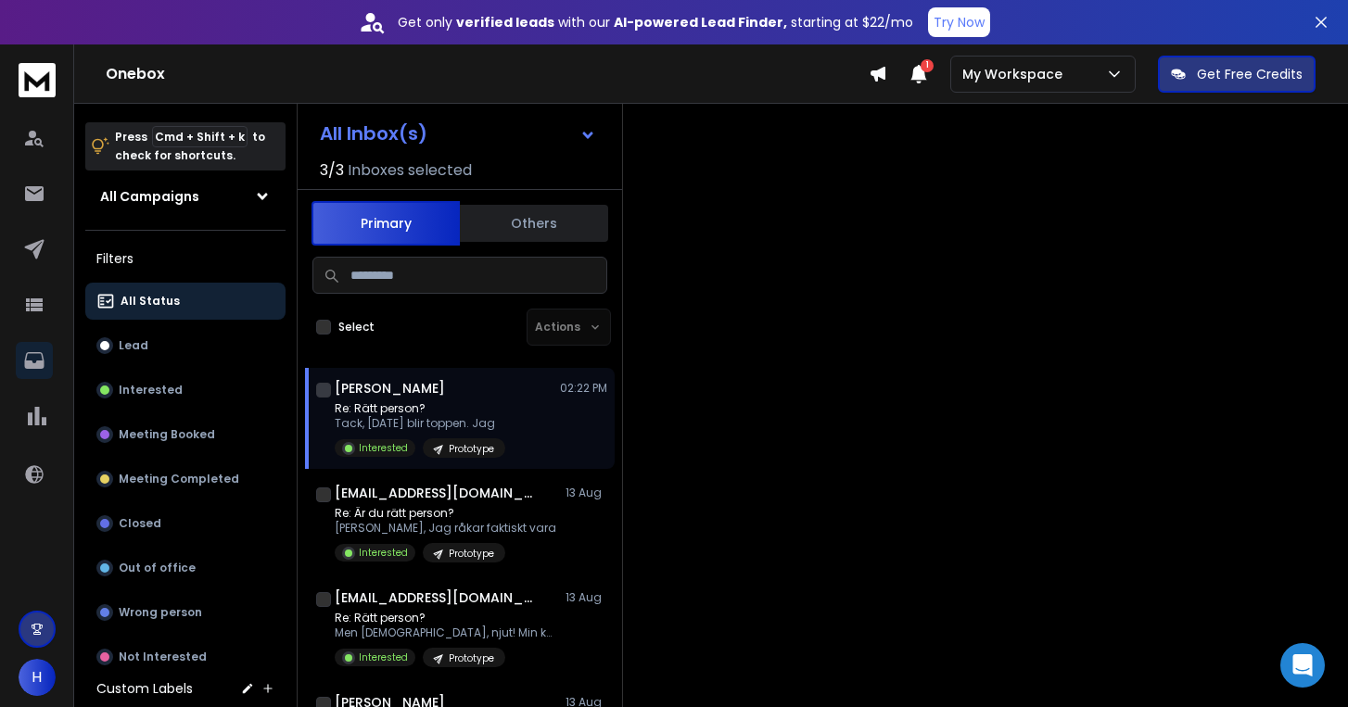
scroll to position [0, 0]
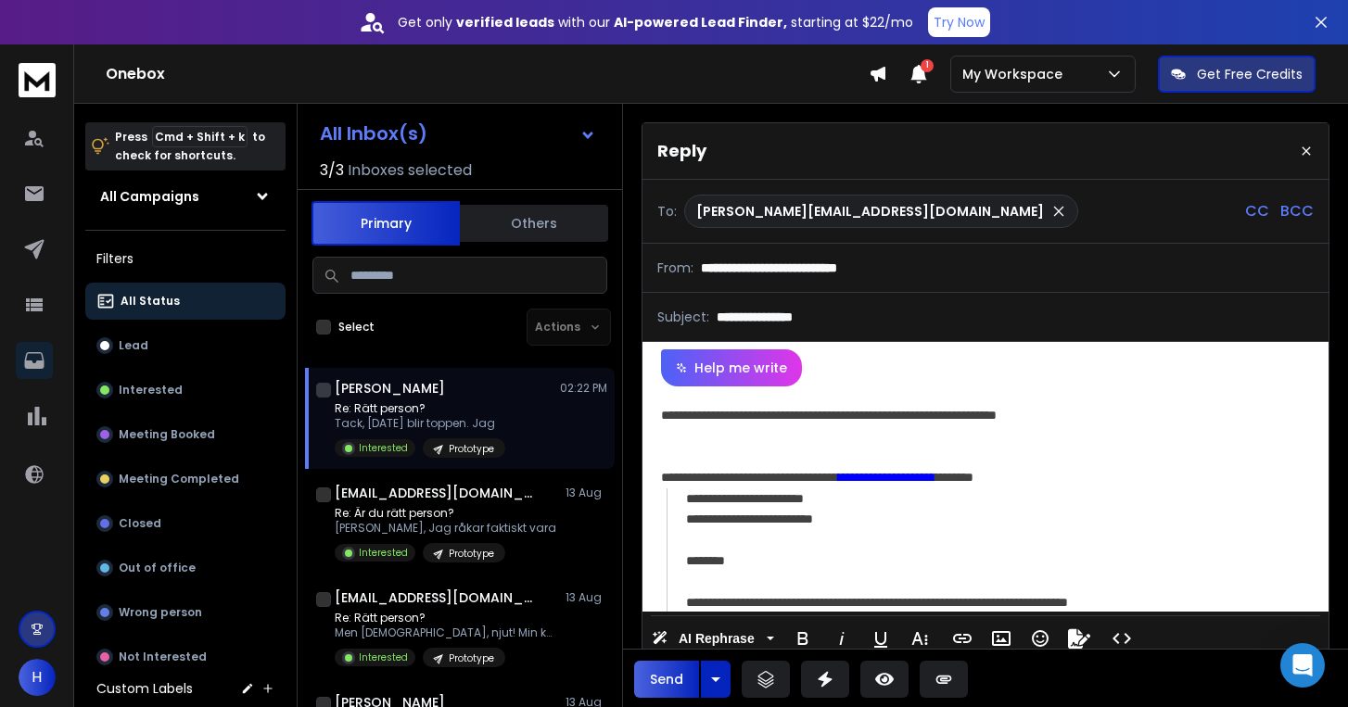
click at [729, 417] on div "**********" at bounding box center [982, 415] width 643 height 20
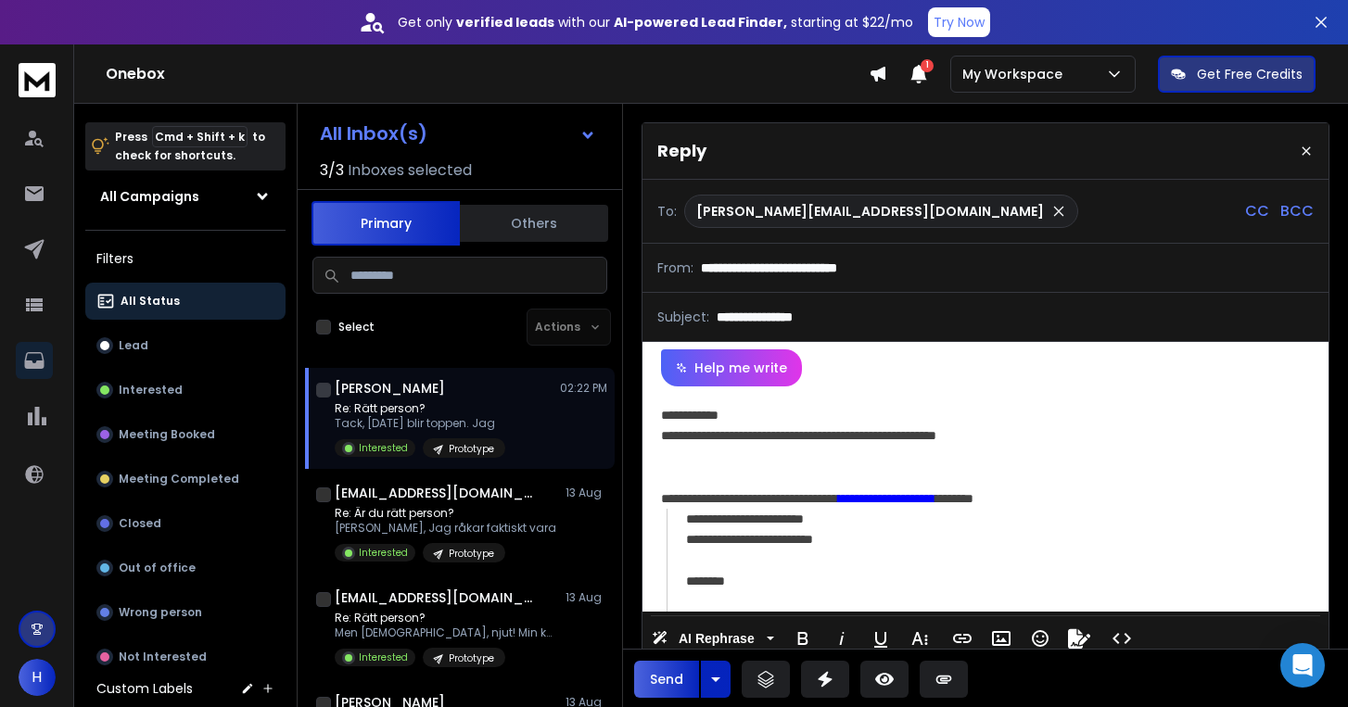
click at [1018, 441] on div "**********" at bounding box center [982, 435] width 643 height 20
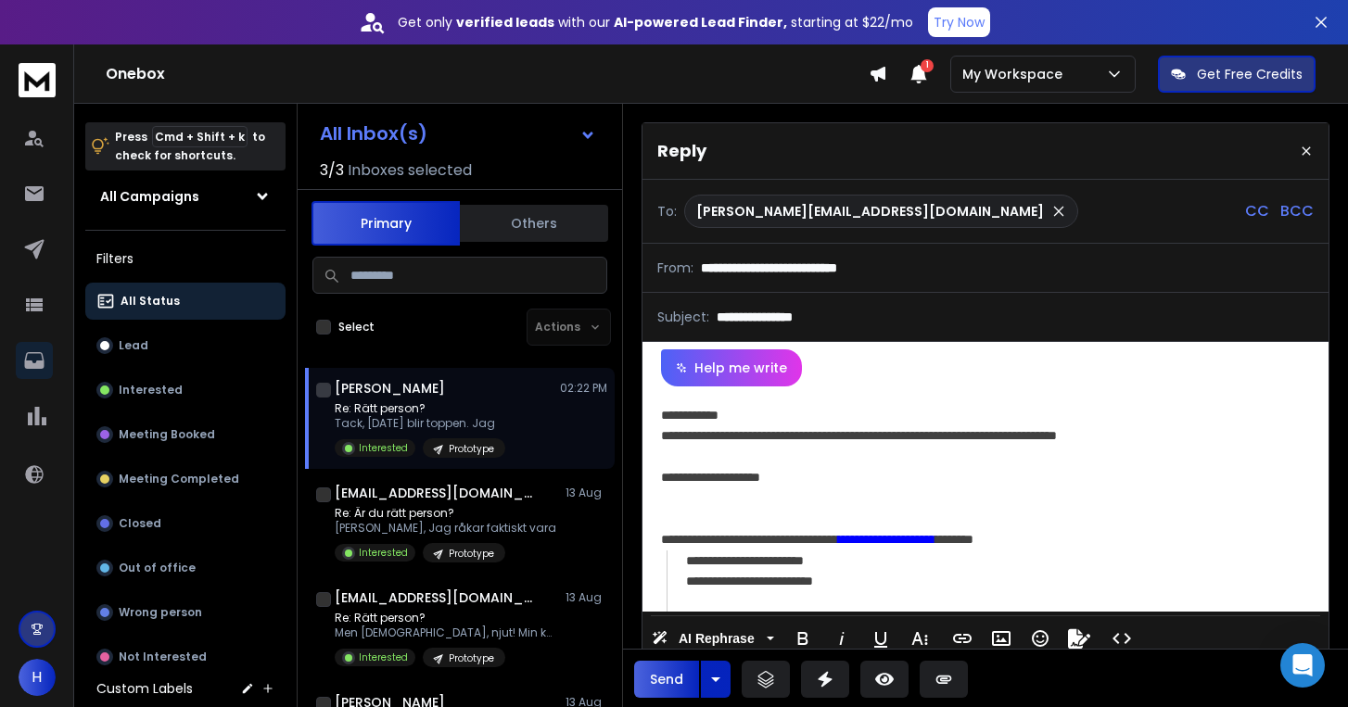
click at [745, 473] on div "**********" at bounding box center [982, 477] width 643 height 20
click at [676, 677] on button "Send" at bounding box center [666, 679] width 65 height 37
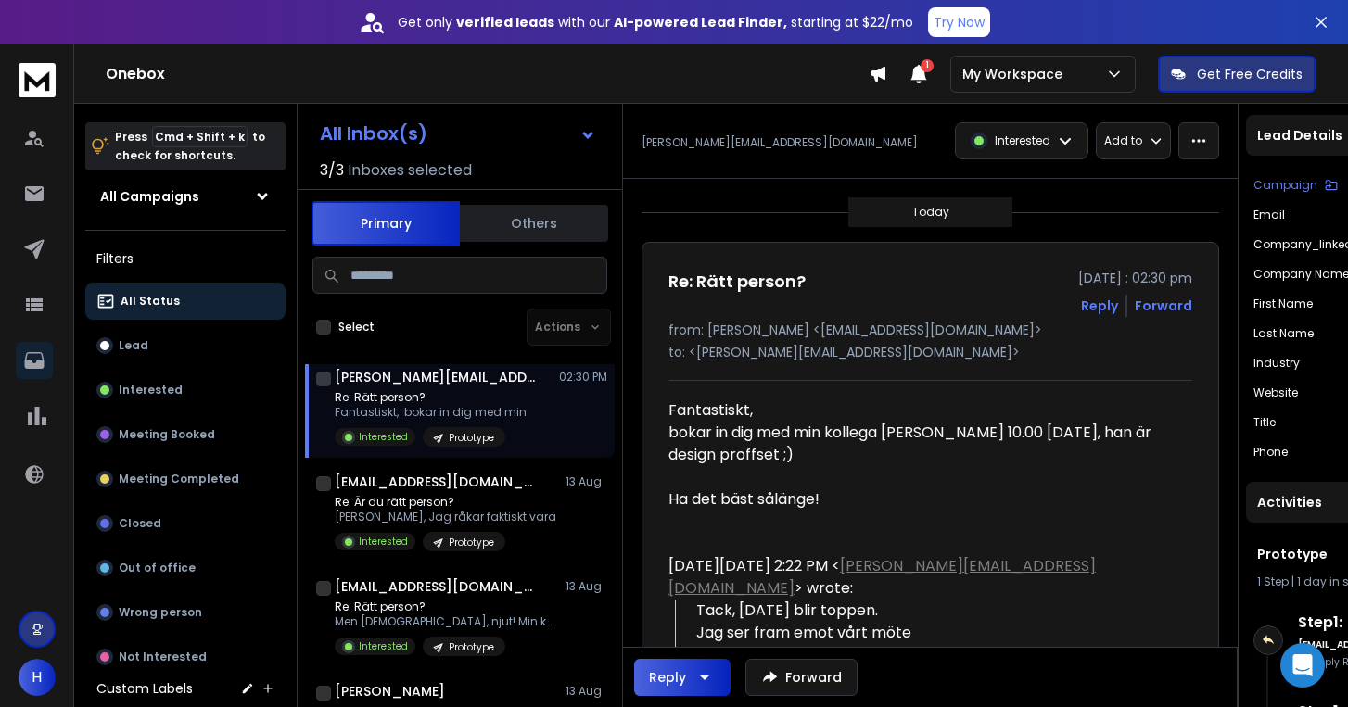
scroll to position [6, 0]
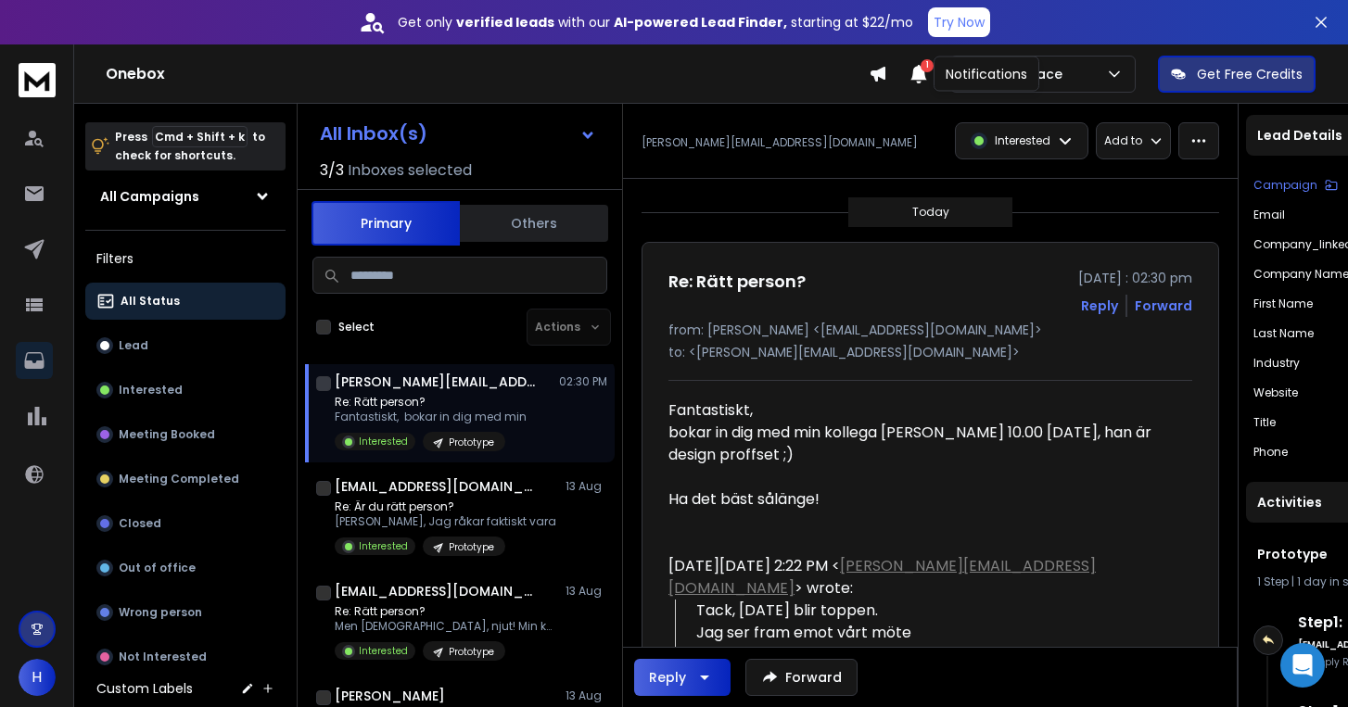
click at [920, 77] on icon at bounding box center [918, 73] width 17 height 19
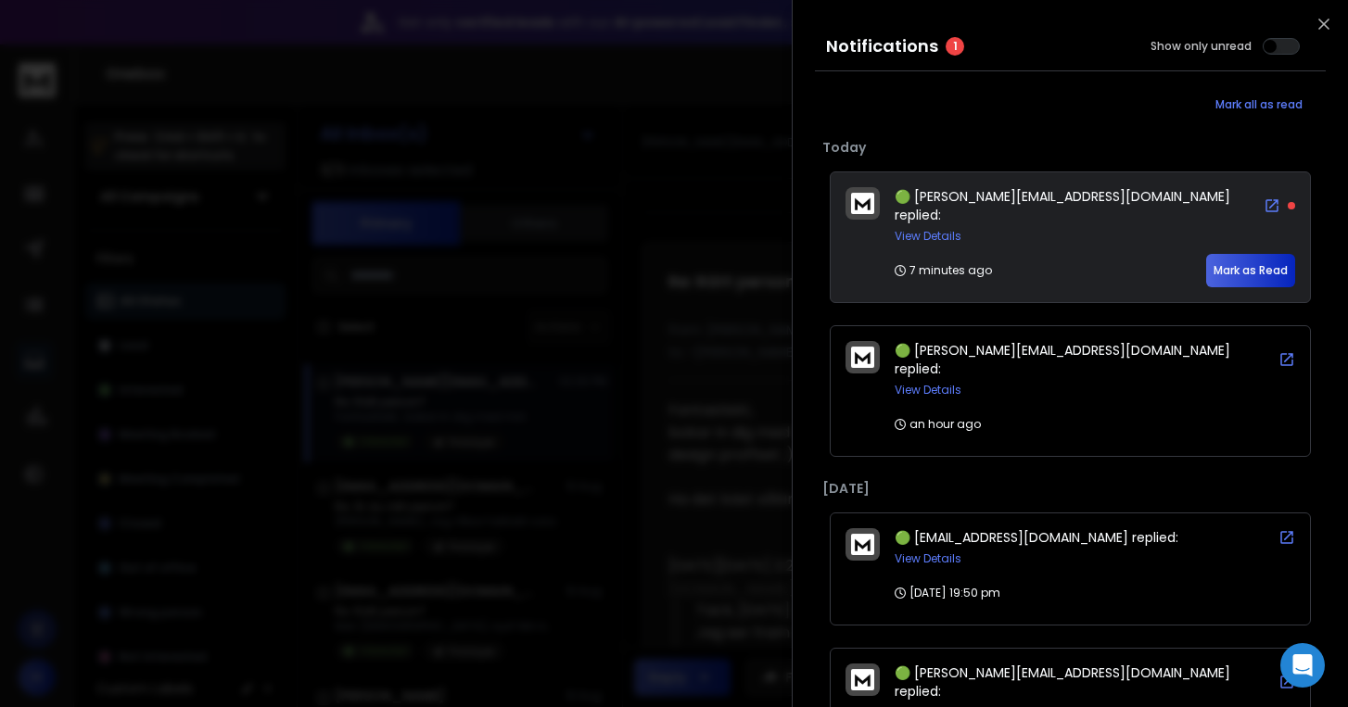
click at [1250, 254] on button "Mark as Read" at bounding box center [1250, 270] width 89 height 33
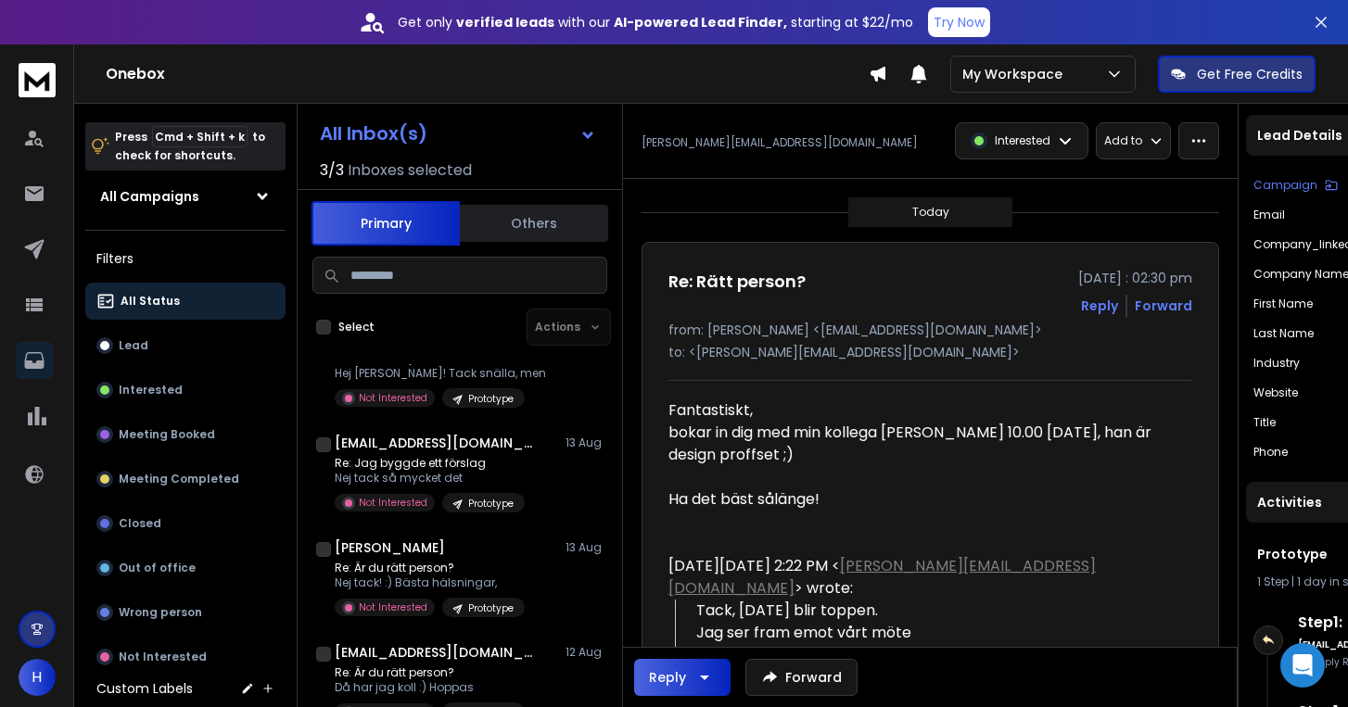
scroll to position [0, 0]
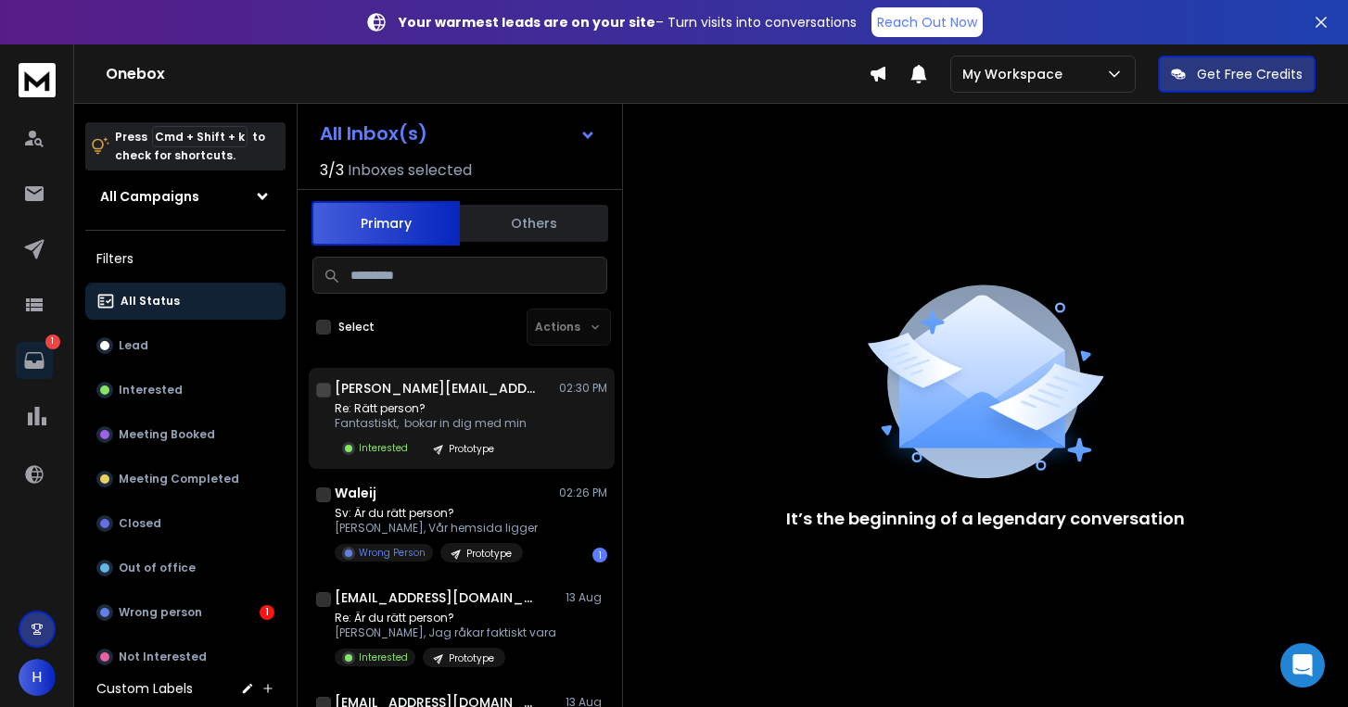
click at [513, 422] on p "Fantastiskt, bokar in dig med min" at bounding box center [431, 423] width 192 height 15
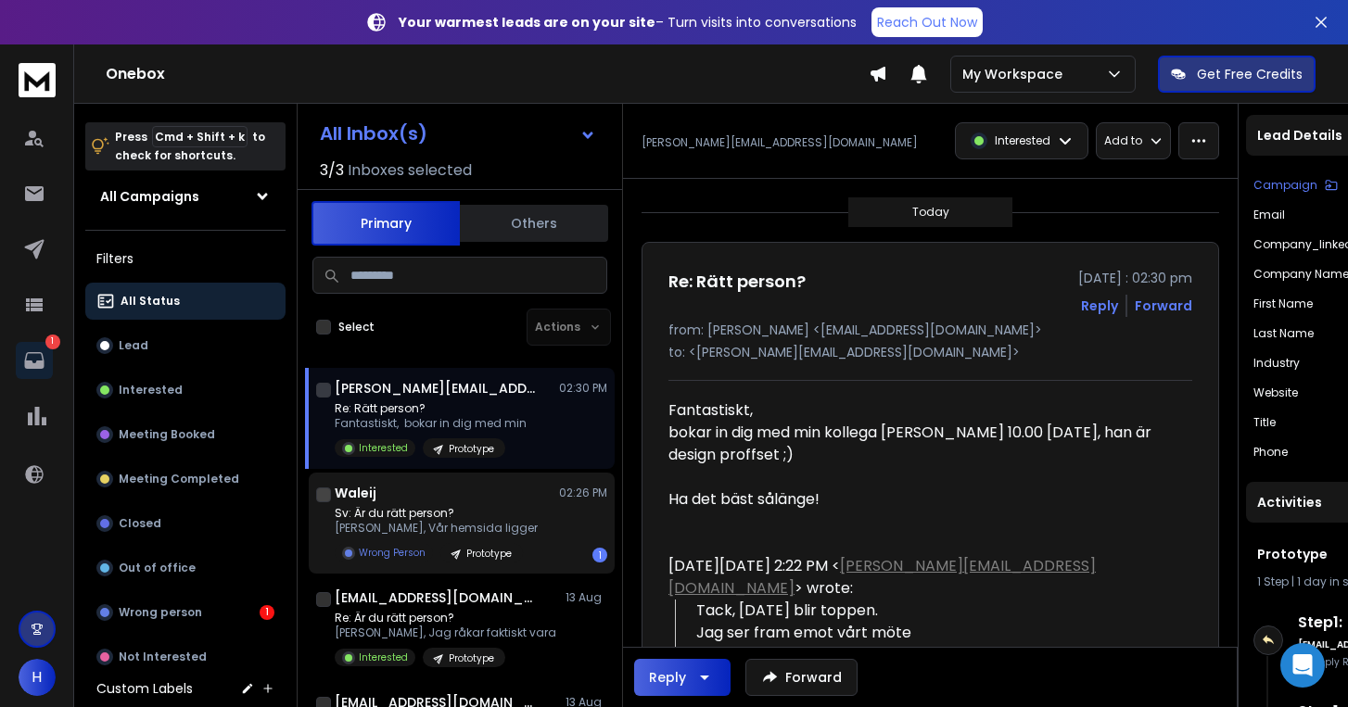
click at [520, 521] on div "Sv: Är du rätt person? Hej Hugo, Vår hemsida ligger Wrong Person Prototype 1" at bounding box center [471, 534] width 272 height 57
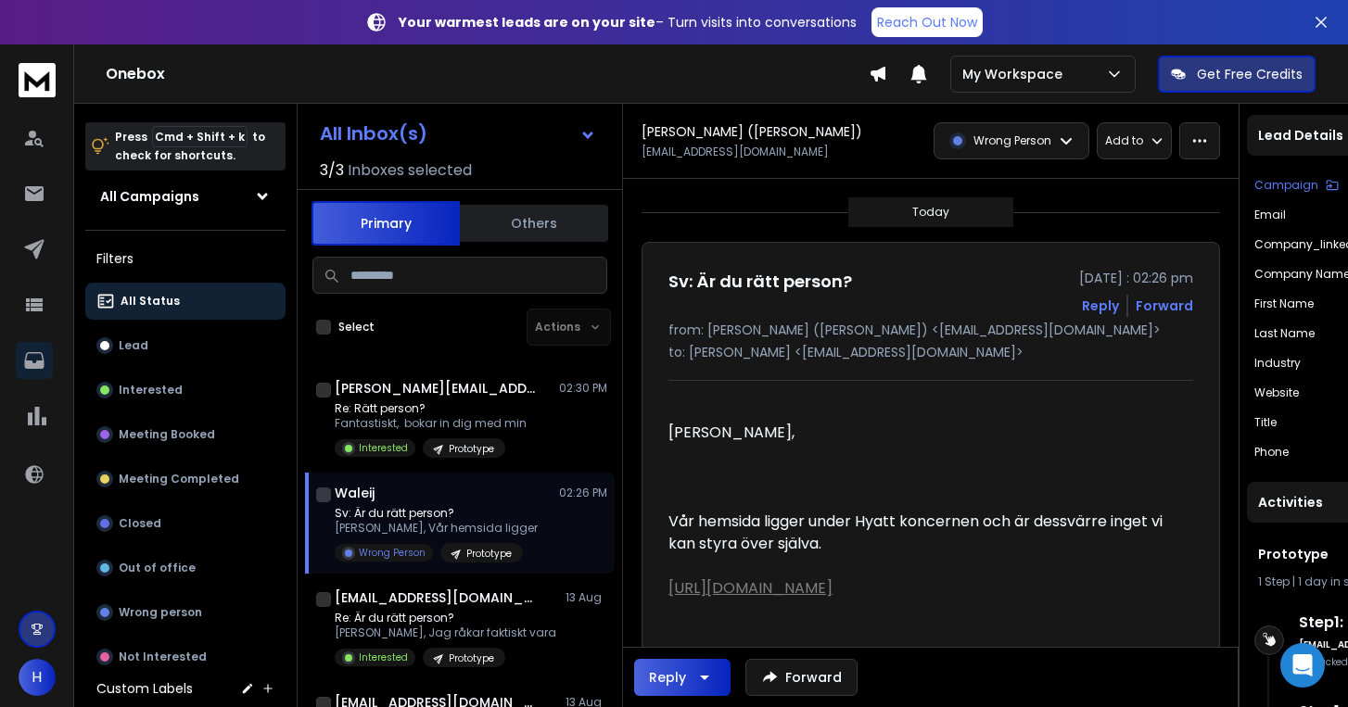
click at [990, 140] on p "Wrong Person" at bounding box center [1012, 140] width 78 height 15
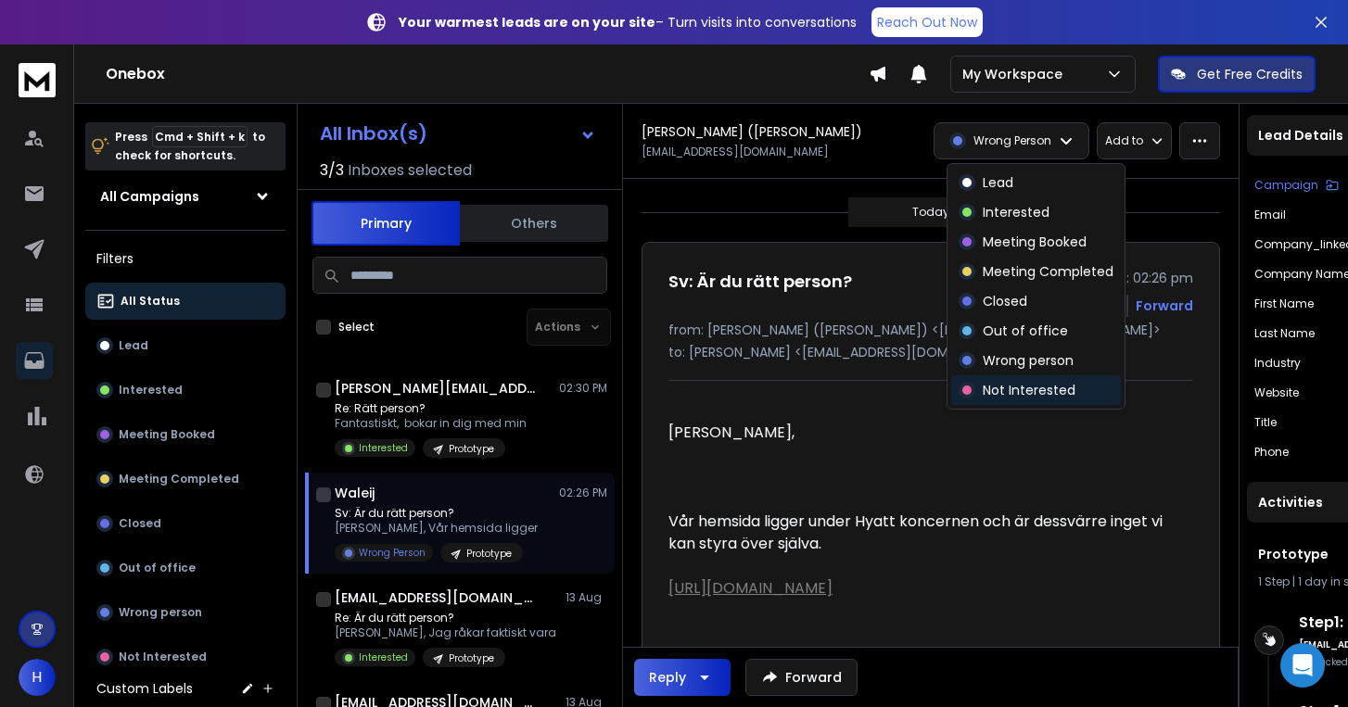
click at [1000, 392] on p "Not Interested" at bounding box center [1028, 390] width 93 height 19
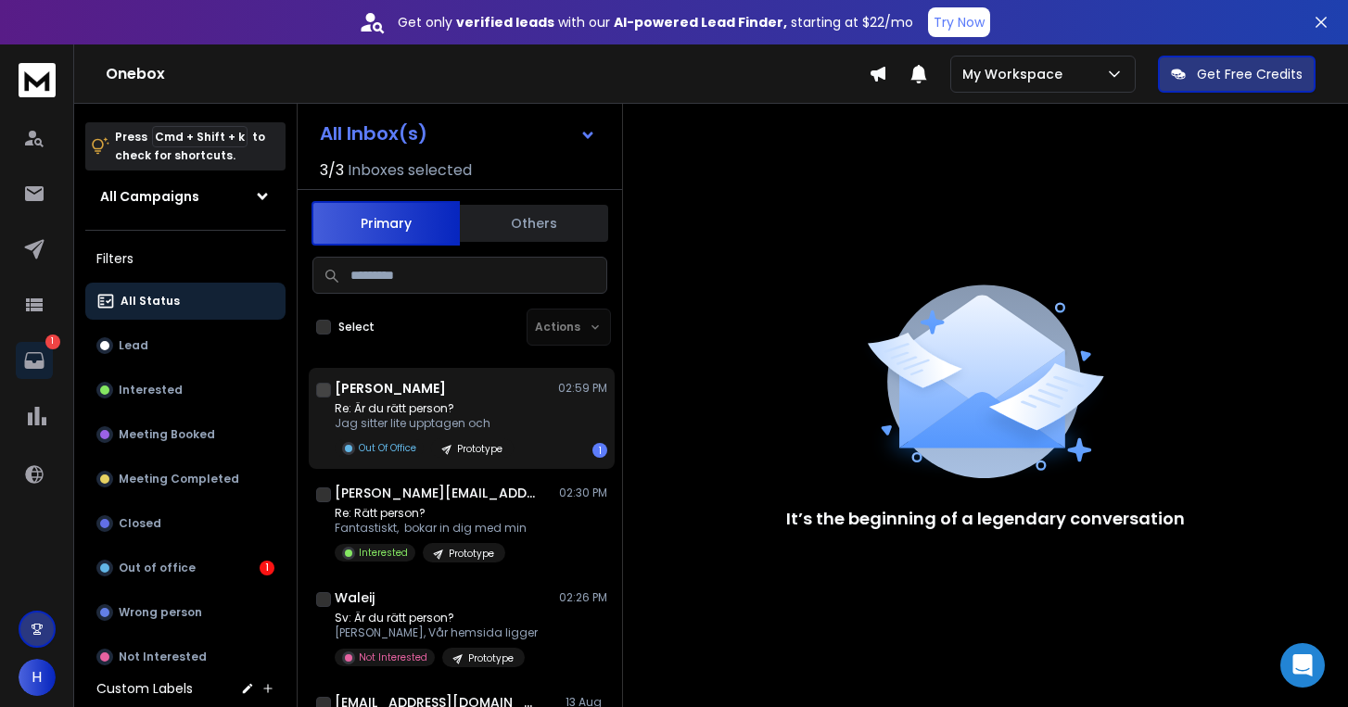
click at [476, 408] on p "Re: Är du rätt person?" at bounding box center [424, 408] width 179 height 15
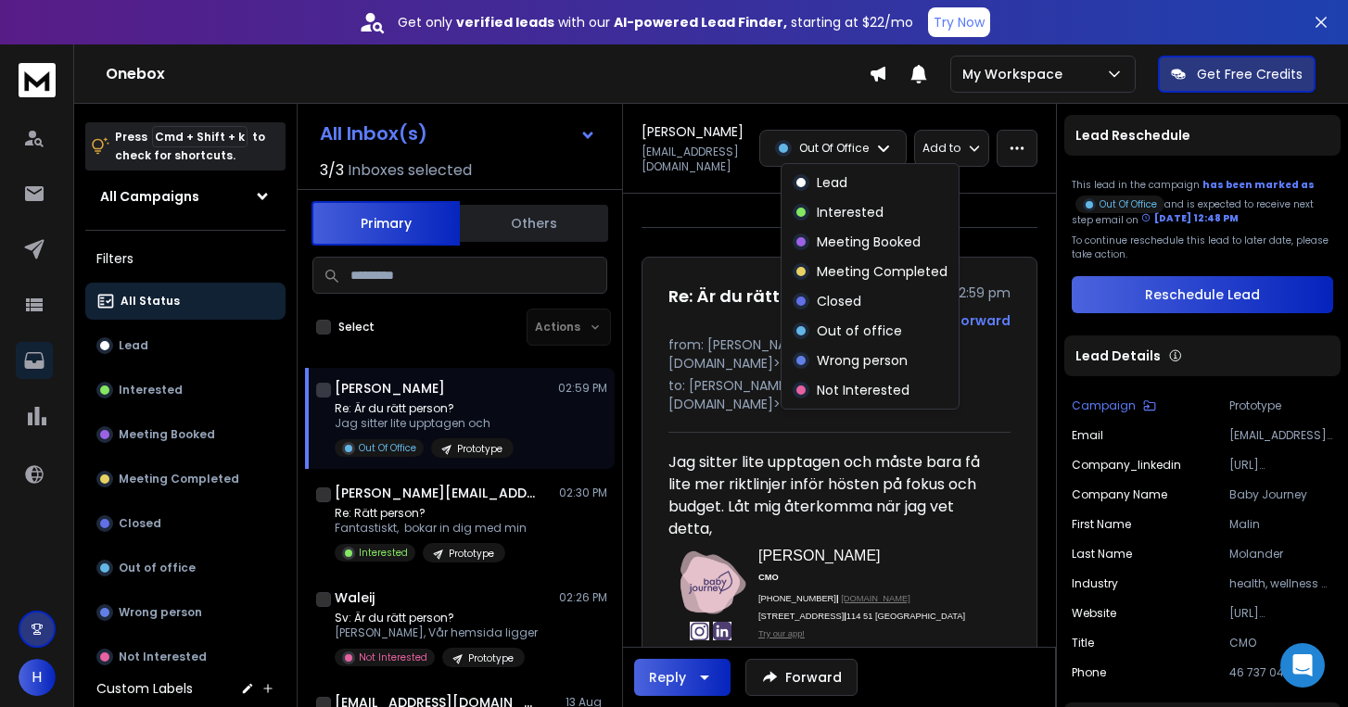
click at [877, 153] on div "Out Of Office" at bounding box center [833, 148] width 146 height 35
click at [868, 204] on p "Interested" at bounding box center [850, 212] width 67 height 19
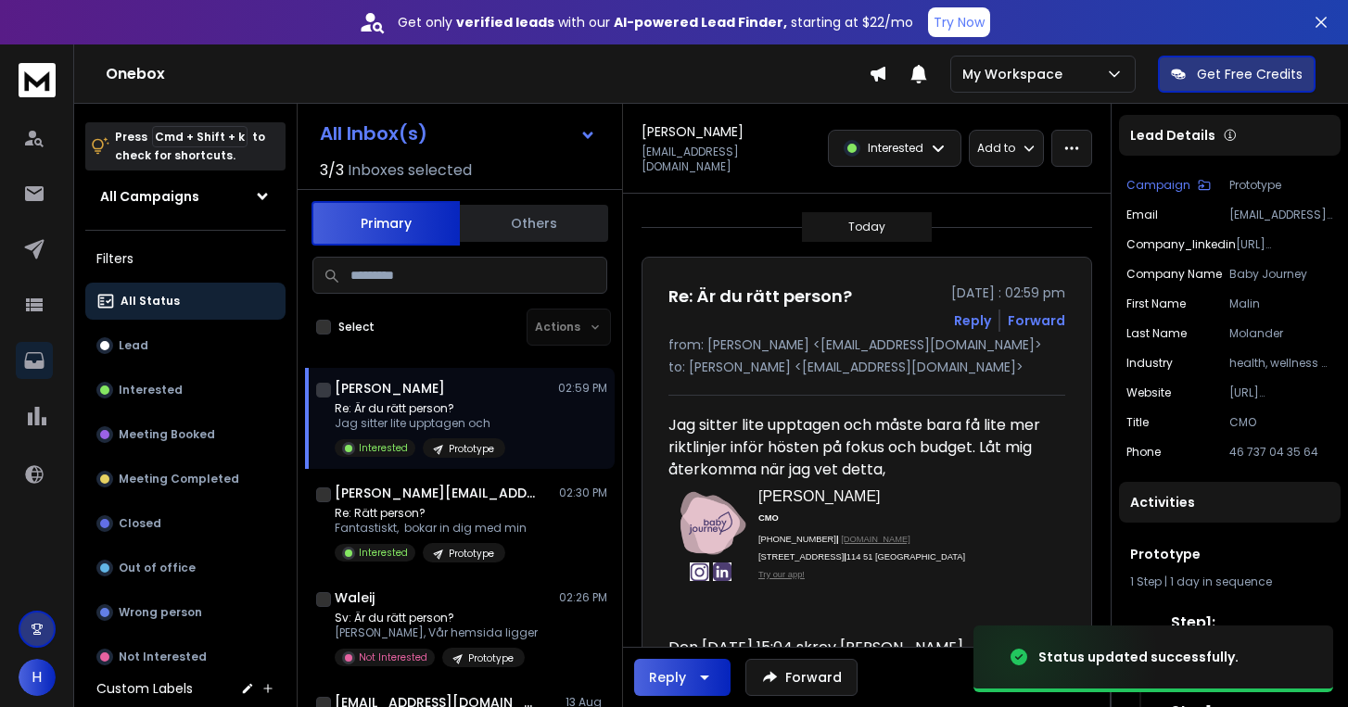
click at [679, 684] on div "Reply" at bounding box center [667, 677] width 37 height 19
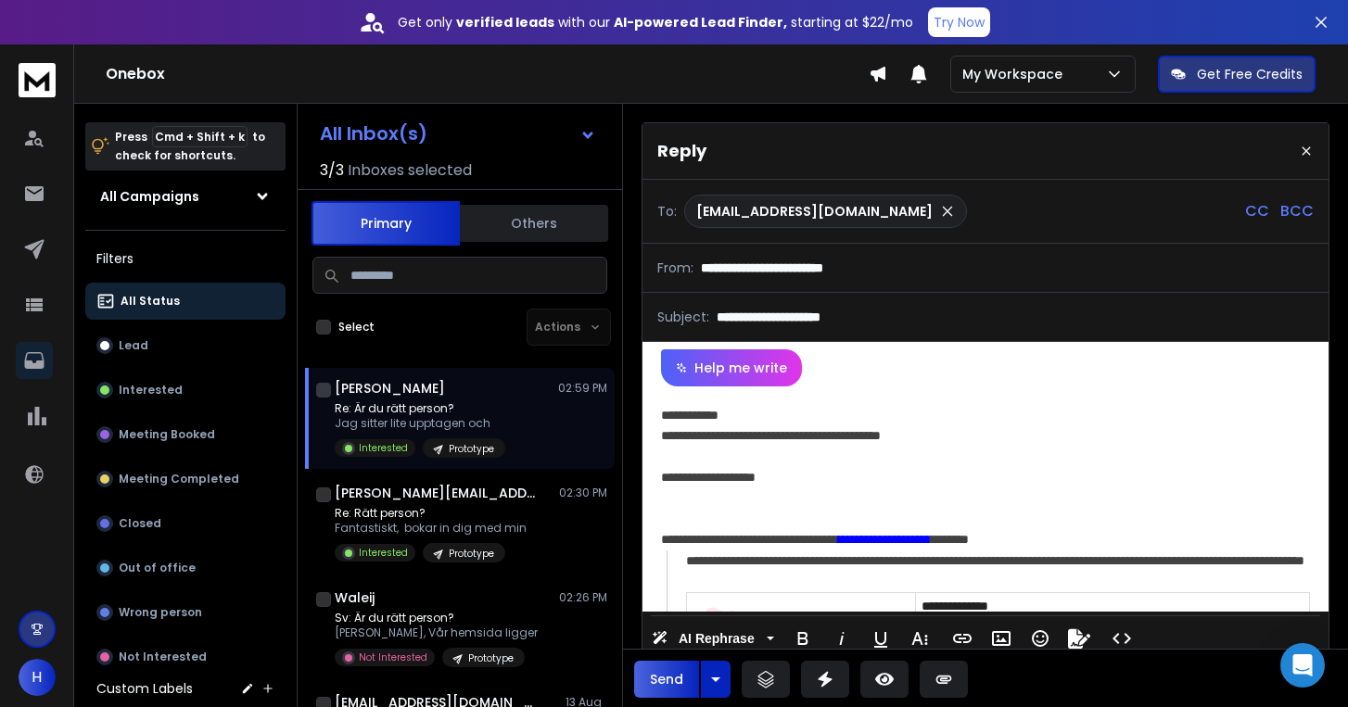
click at [661, 682] on button "Send" at bounding box center [666, 679] width 65 height 37
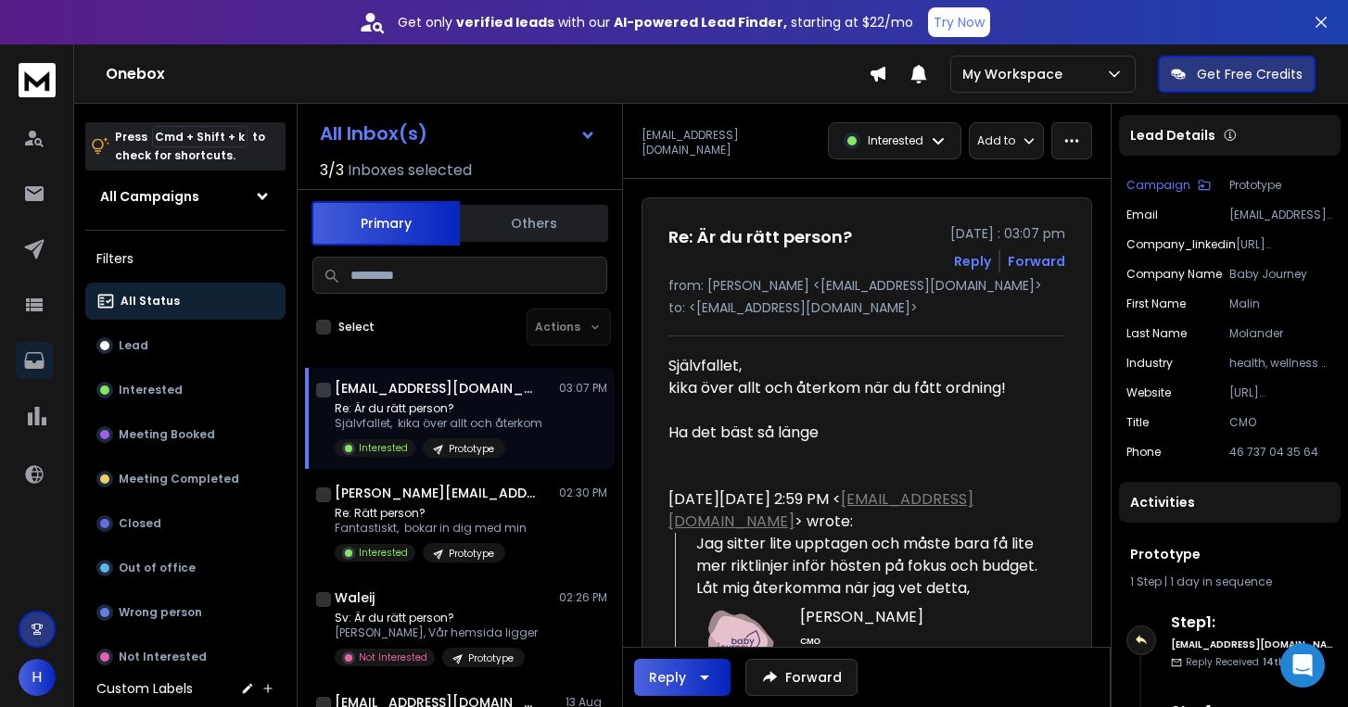
scroll to position [61, 0]
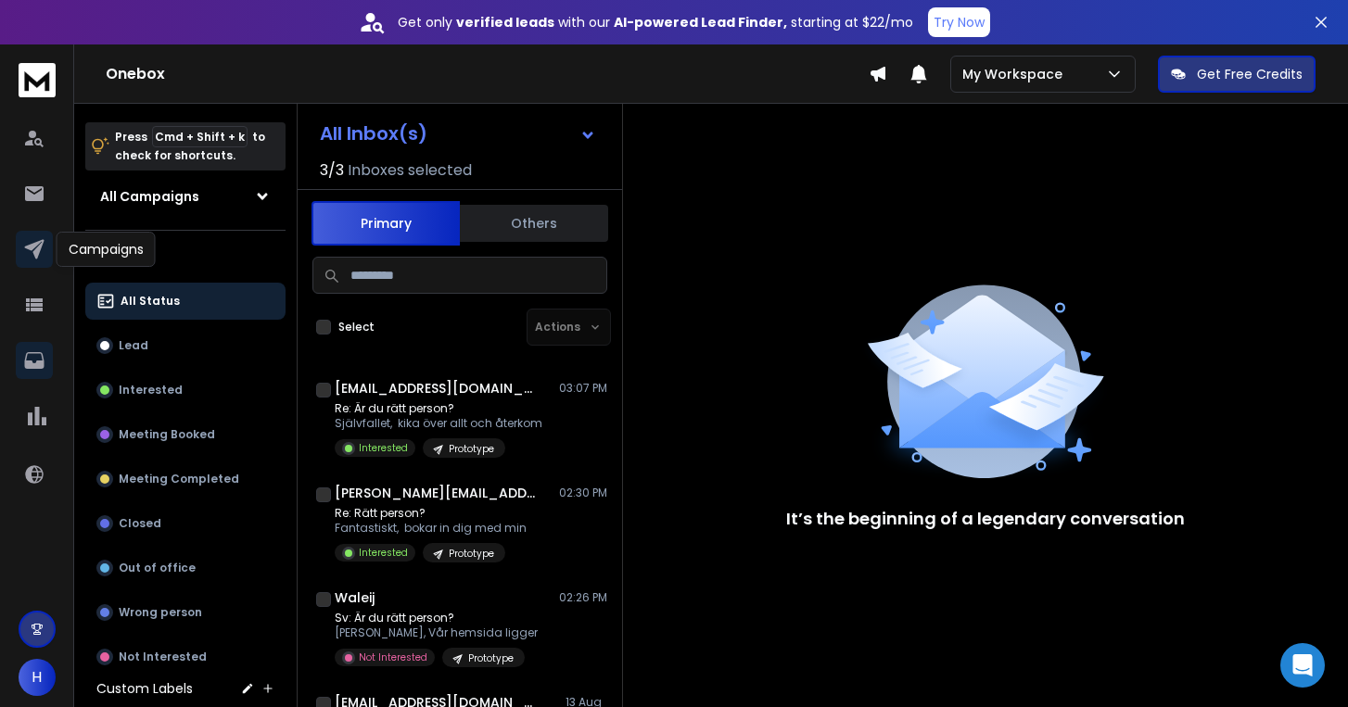
click at [44, 252] on icon at bounding box center [34, 249] width 22 height 22
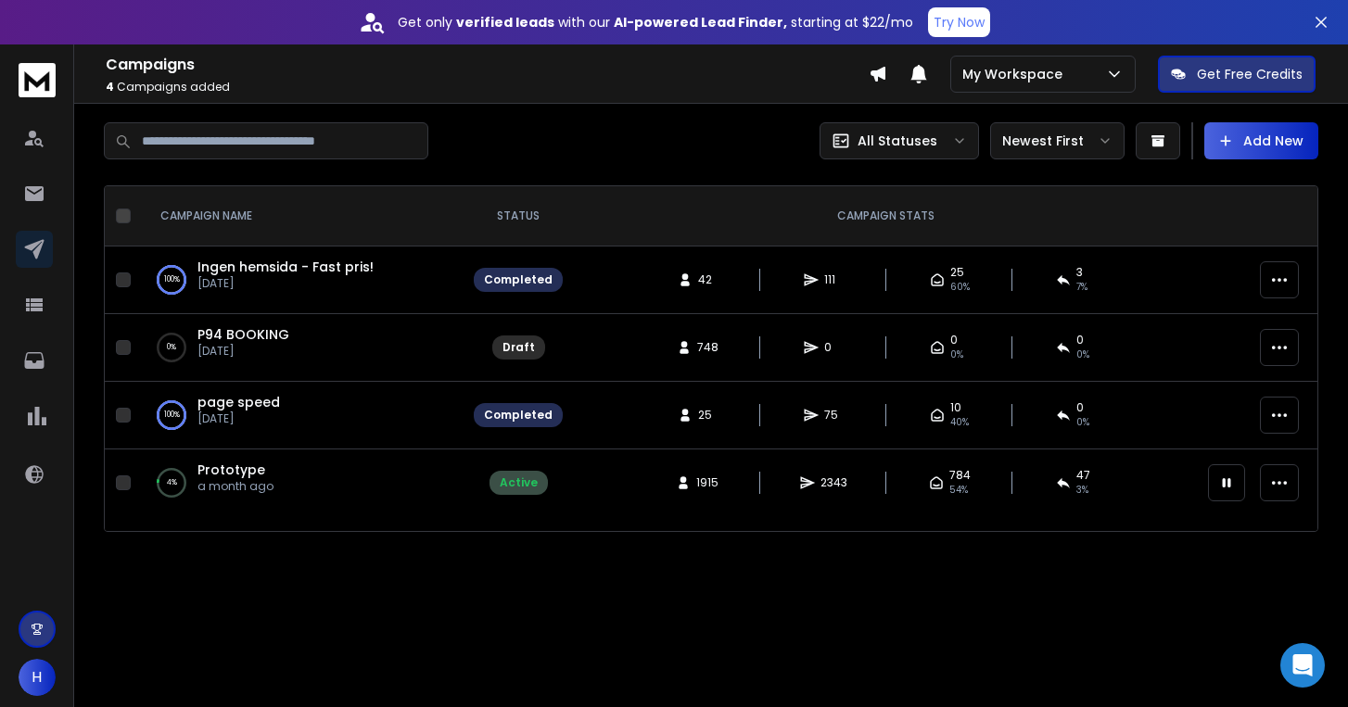
click at [329, 478] on div "4 % Prototype a month ago" at bounding box center [300, 483] width 287 height 44
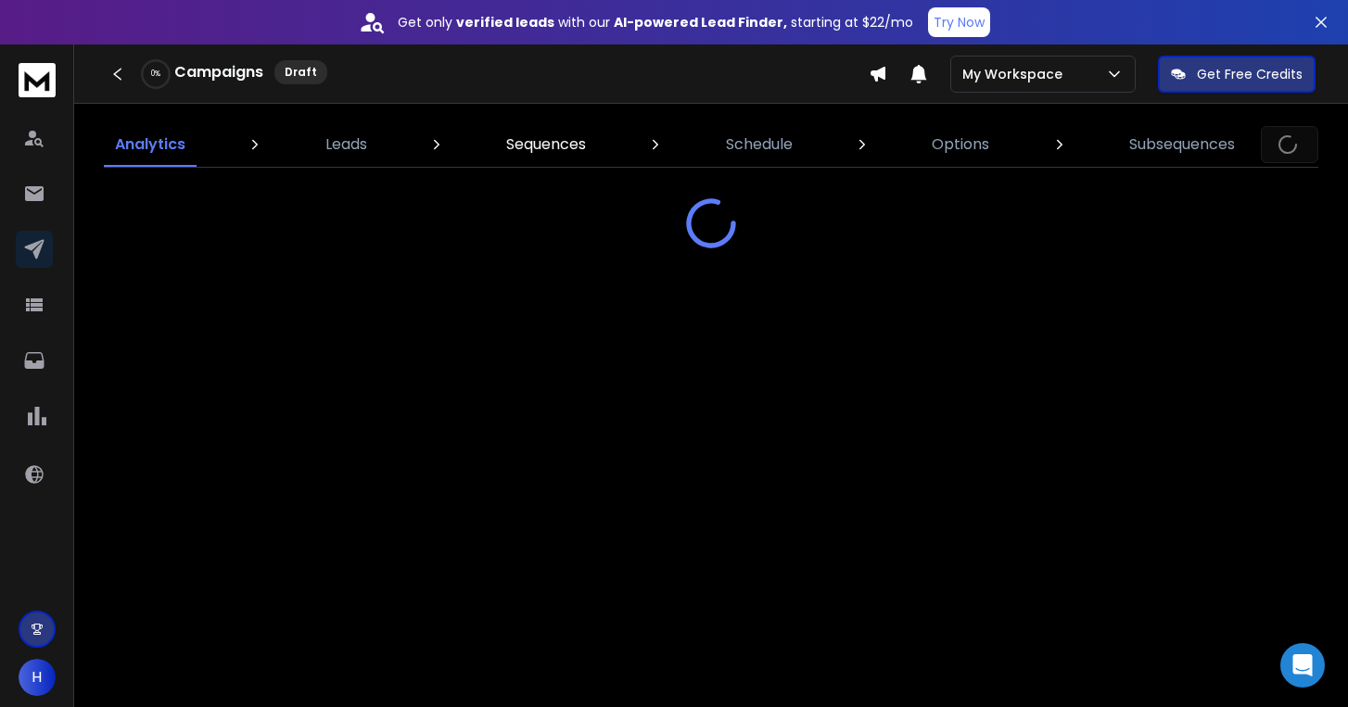
click at [519, 152] on p "Sequences" at bounding box center [546, 144] width 80 height 22
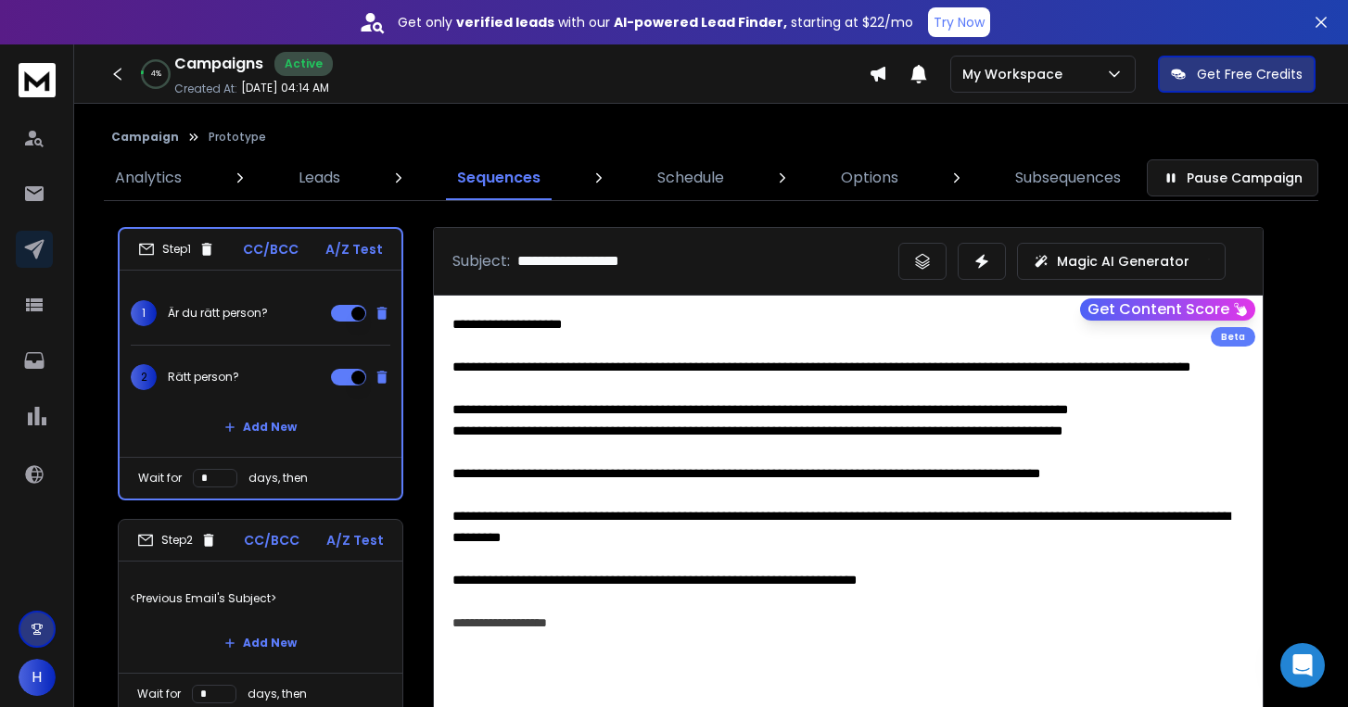
click at [237, 387] on div "2 Rätt person?" at bounding box center [185, 377] width 108 height 26
type input "**********"
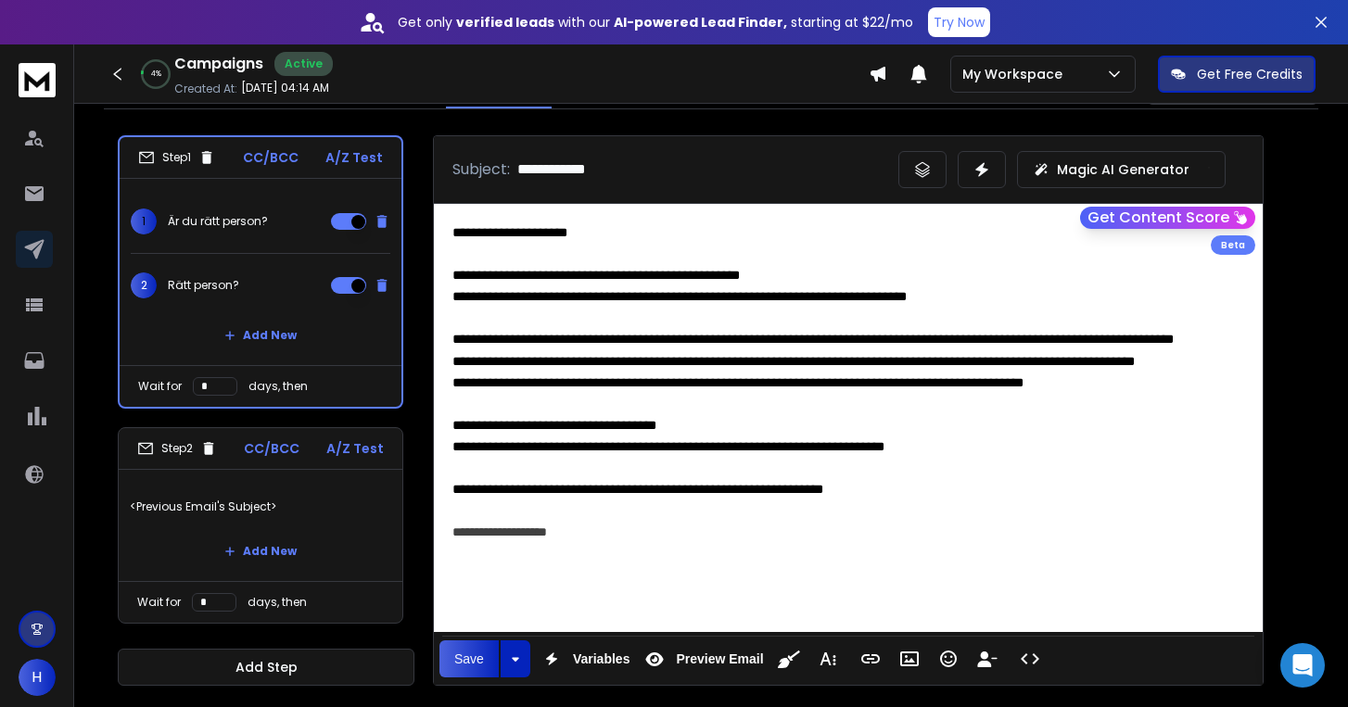
scroll to position [96, 0]
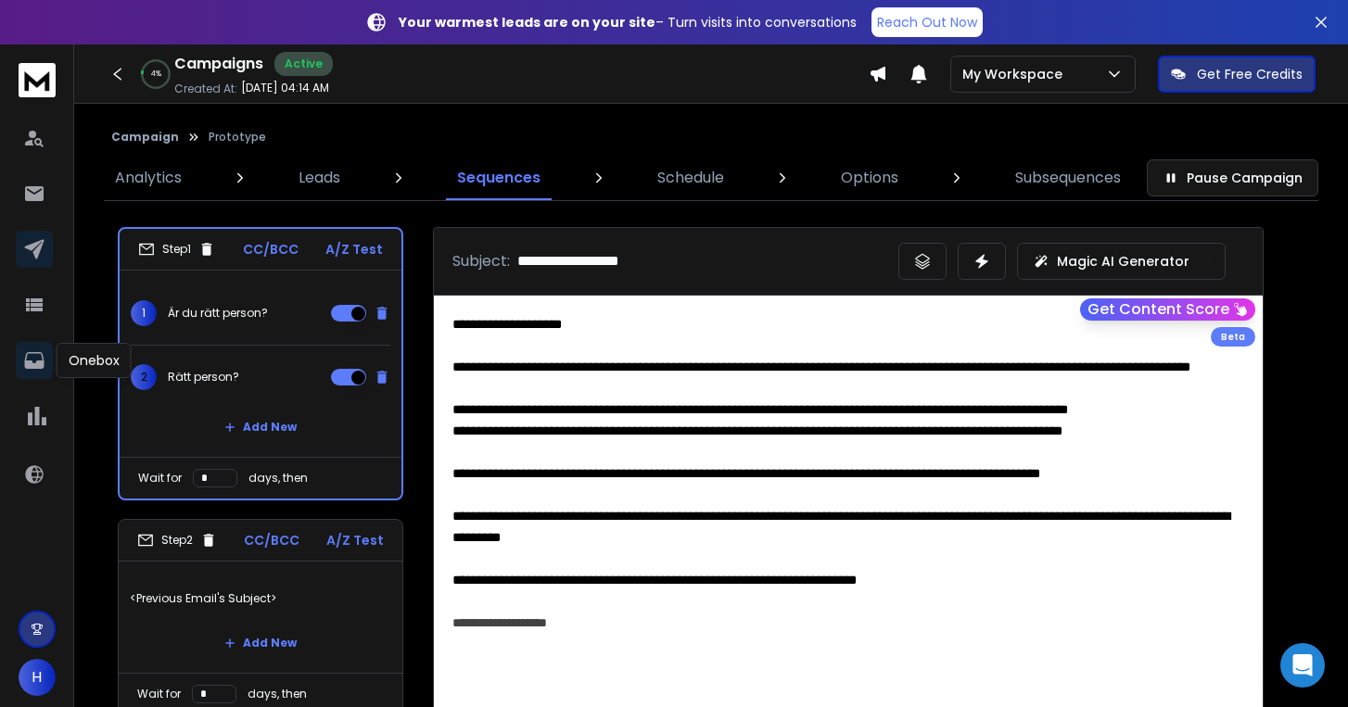
click at [36, 362] on icon at bounding box center [33, 360] width 19 height 17
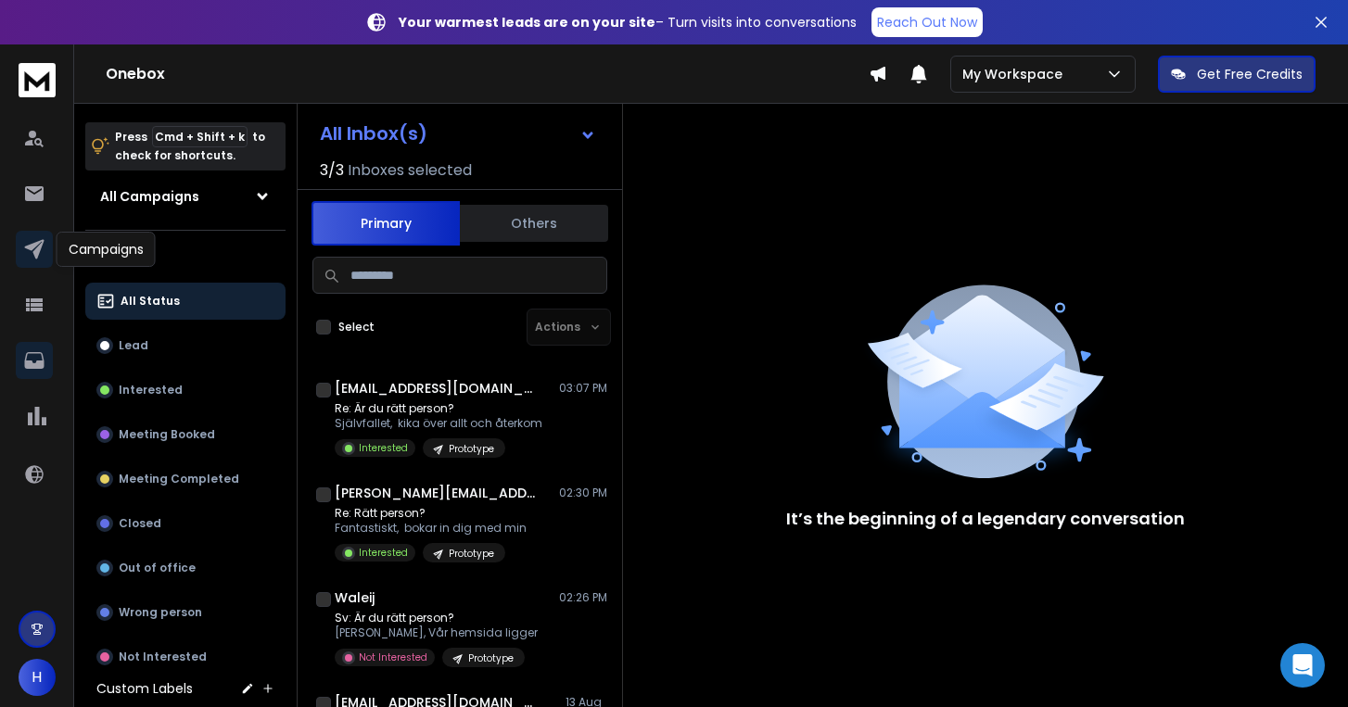
click at [29, 264] on link at bounding box center [34, 249] width 37 height 37
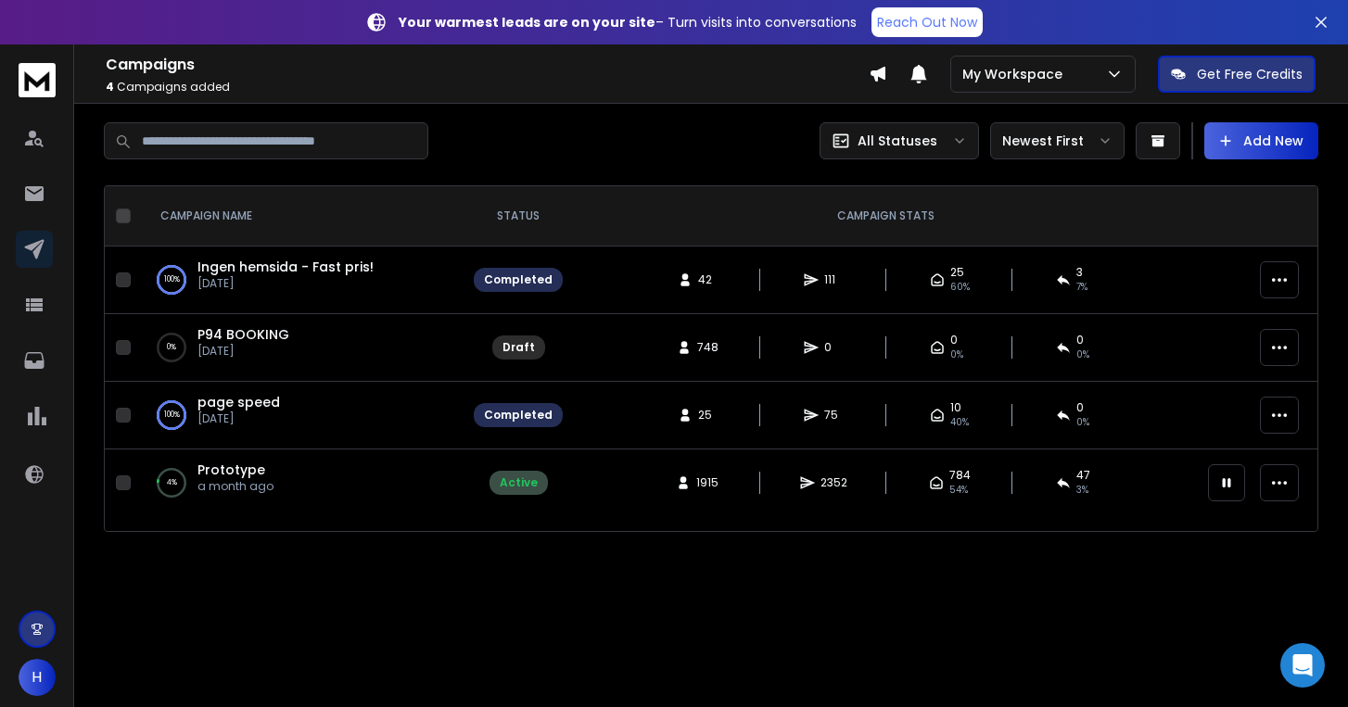
click at [321, 488] on div "4 % Prototype a month ago" at bounding box center [300, 483] width 287 height 44
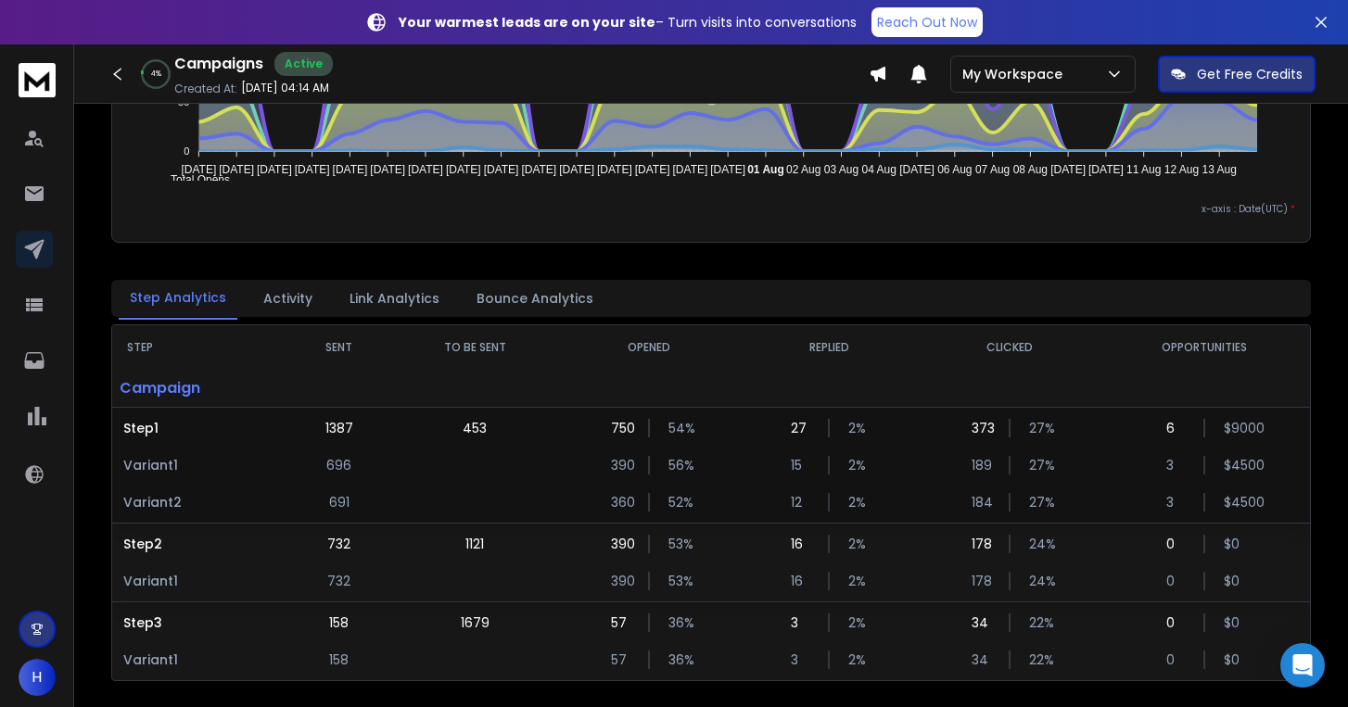
scroll to position [691, 0]
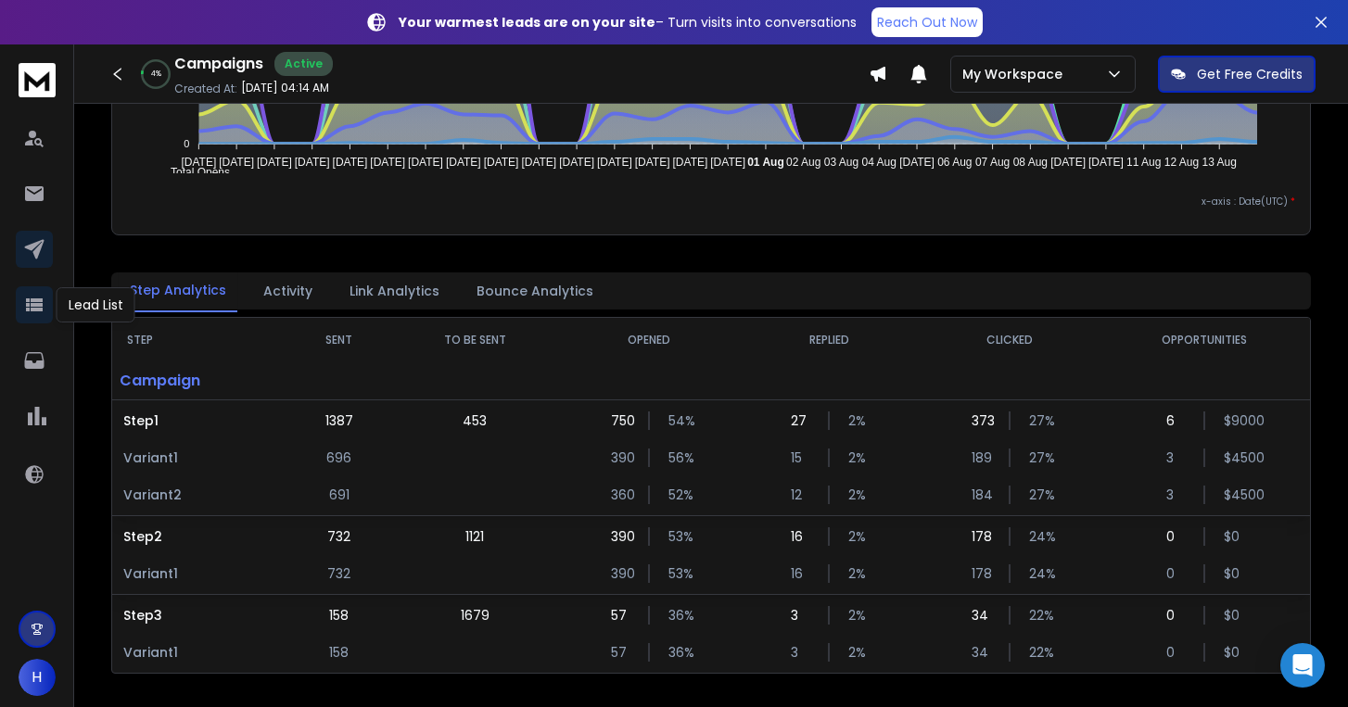
click at [41, 298] on icon at bounding box center [34, 304] width 17 height 13
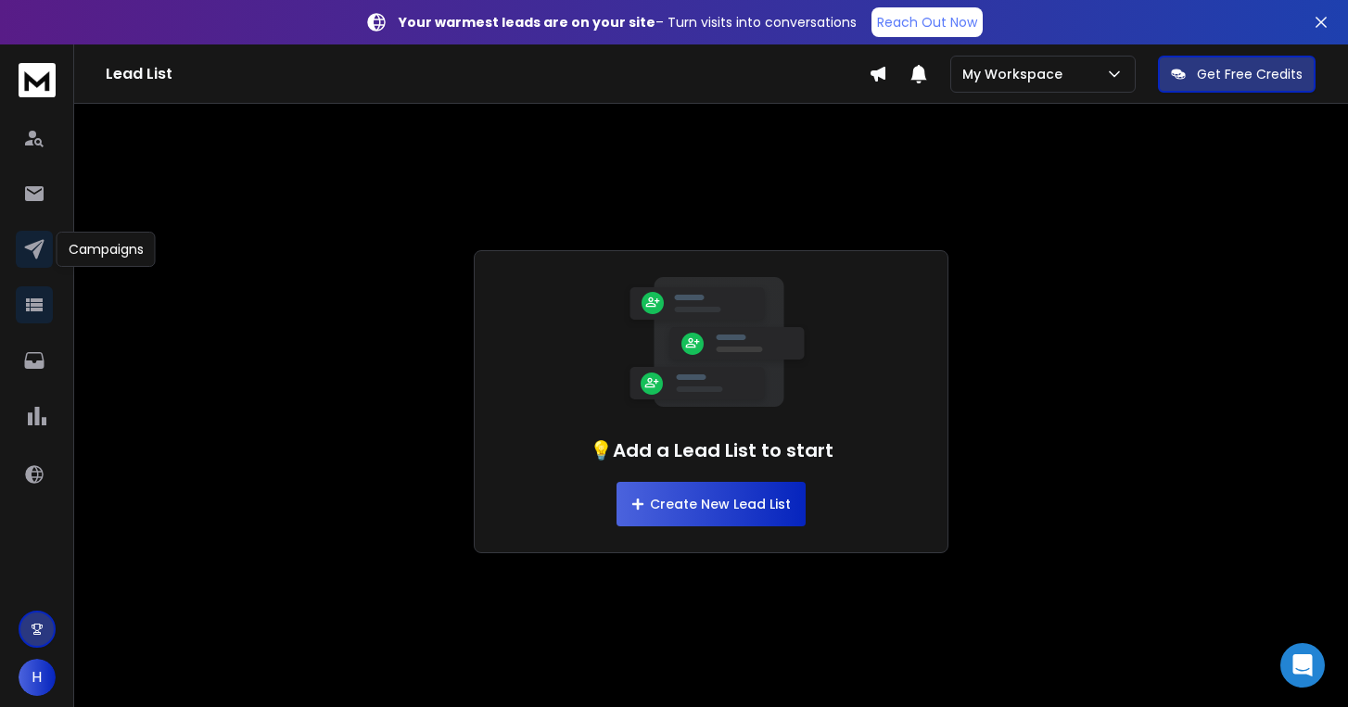
click at [35, 241] on icon at bounding box center [34, 249] width 22 height 22
